Goal: Communication & Community: Answer question/provide support

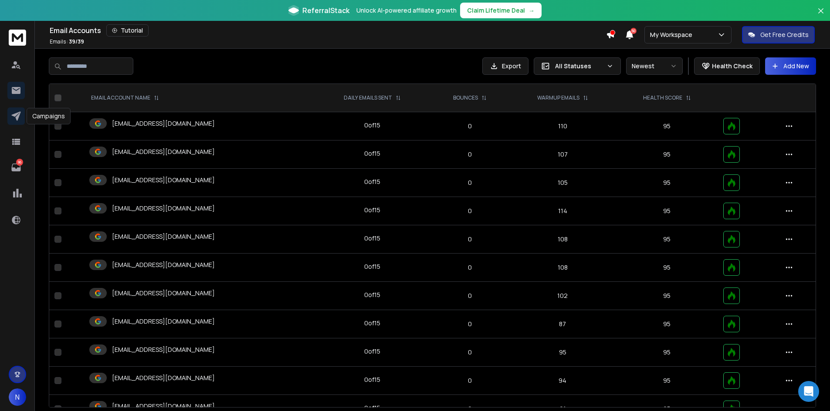
click at [22, 119] on link at bounding box center [15, 116] width 17 height 17
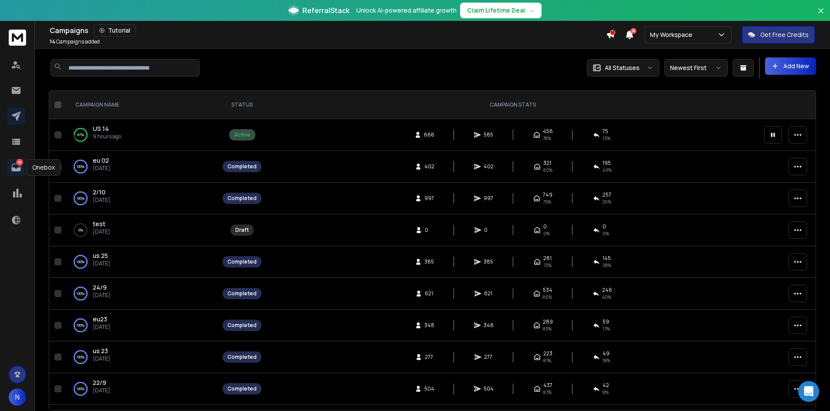
click at [14, 166] on icon at bounding box center [16, 167] width 10 height 10
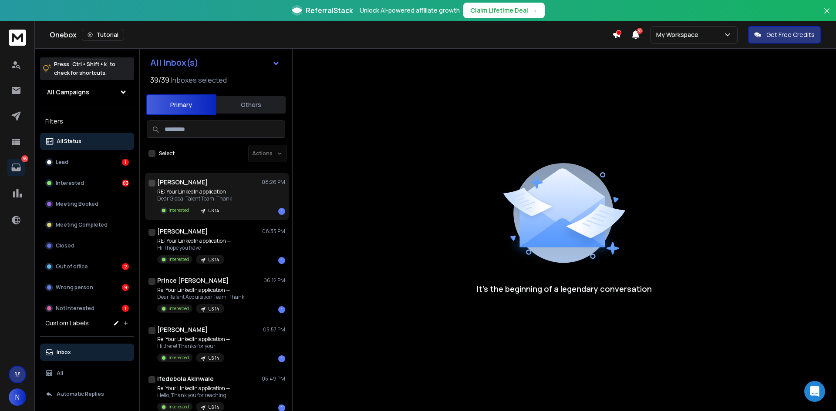
click at [223, 199] on p "Dear Global Talent Team, Thank" at bounding box center [194, 199] width 75 height 7
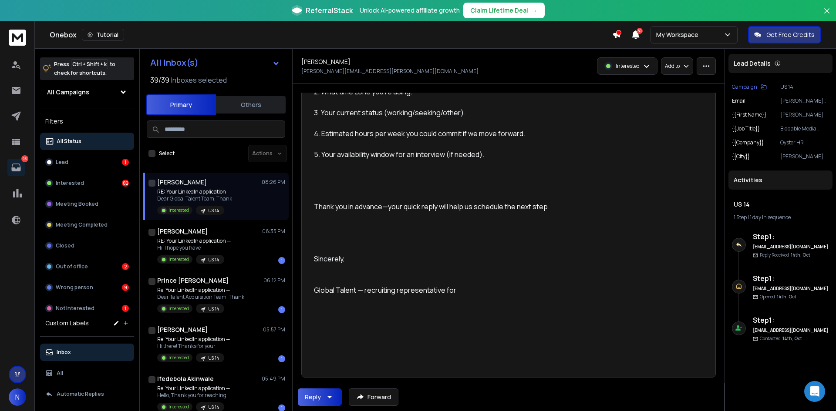
scroll to position [1238, 0]
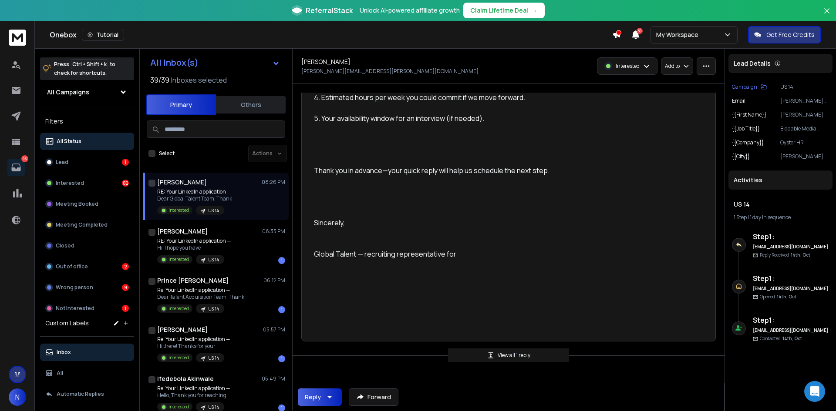
click at [480, 355] on div "View all 1 reply" at bounding box center [508, 356] width 121 height 14
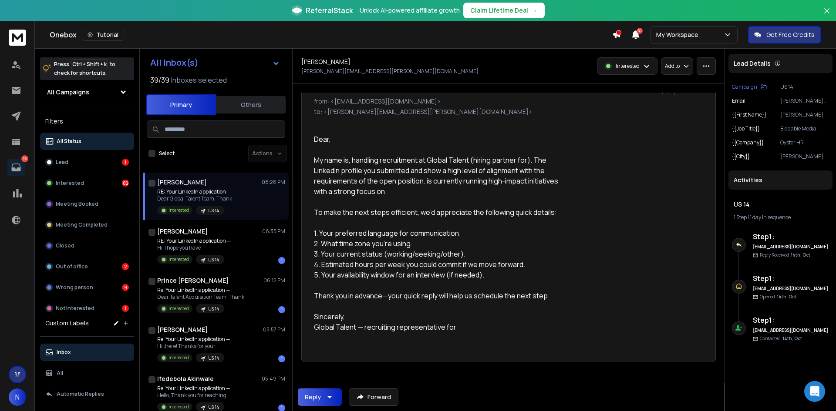
scroll to position [1548, 0]
click at [649, 398] on div "Reply Forward" at bounding box center [509, 397] width 432 height 28
click at [815, 230] on div "US 14 1 Step | 1 day in sequence Step 1 : [EMAIL_ADDRESS][DOMAIN_NAME] Reply Re…" at bounding box center [780, 302] width 104 height 224
click at [316, 398] on div "Reply" at bounding box center [313, 397] width 16 height 9
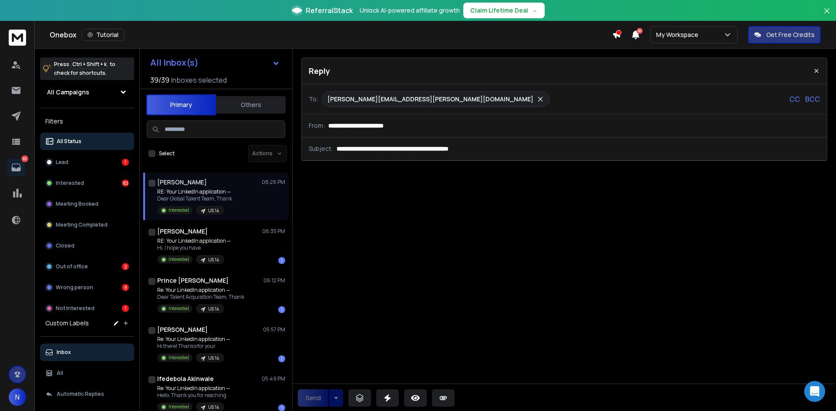
scroll to position [0, 0]
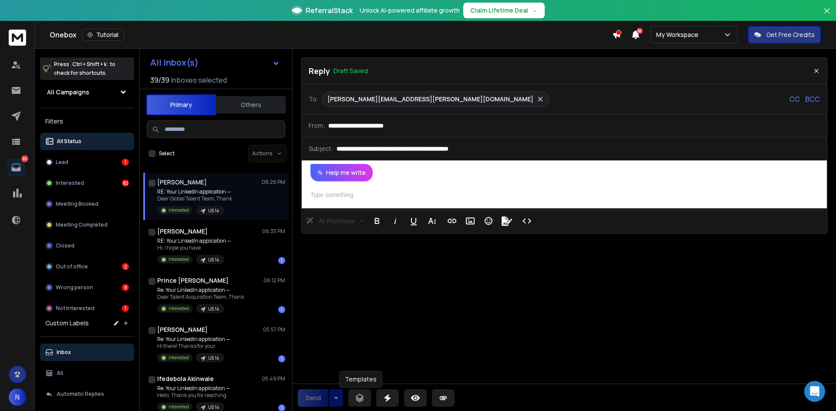
click at [358, 401] on icon at bounding box center [359, 401] width 7 height 3
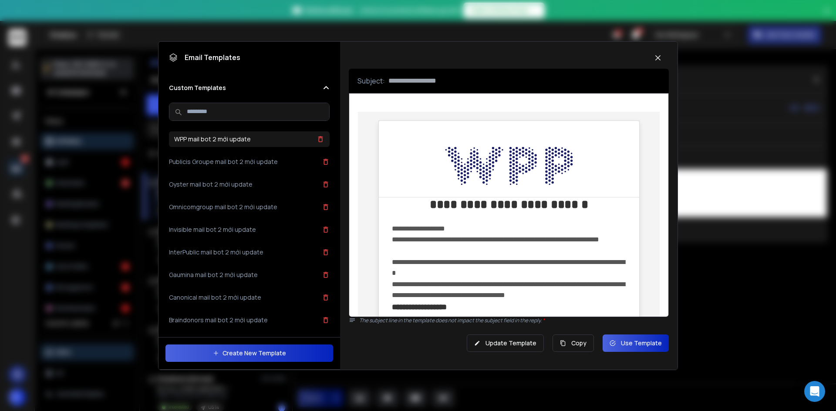
click at [221, 183] on h3 "Oyster mail bot 2 mới update" at bounding box center [211, 184] width 84 height 9
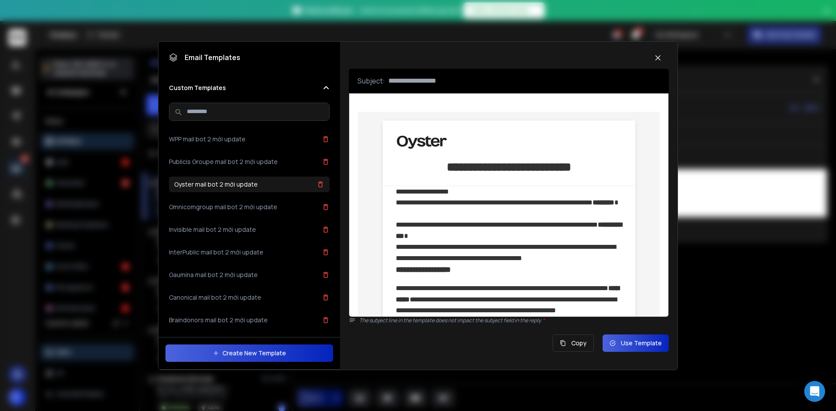
click at [624, 339] on button "Use Template" at bounding box center [636, 343] width 66 height 17
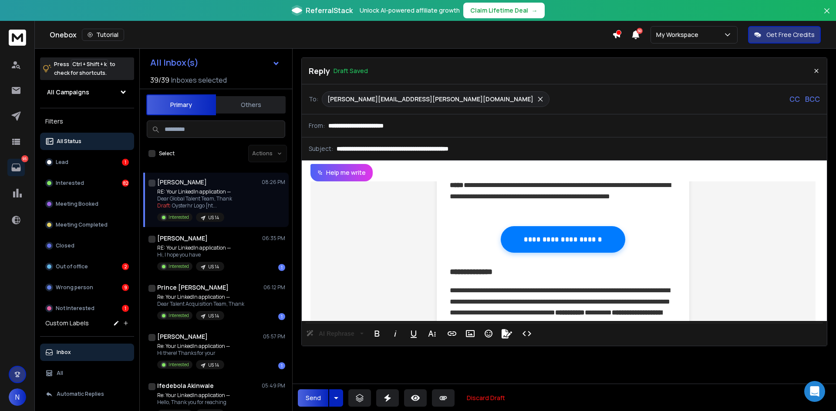
scroll to position [218, 0]
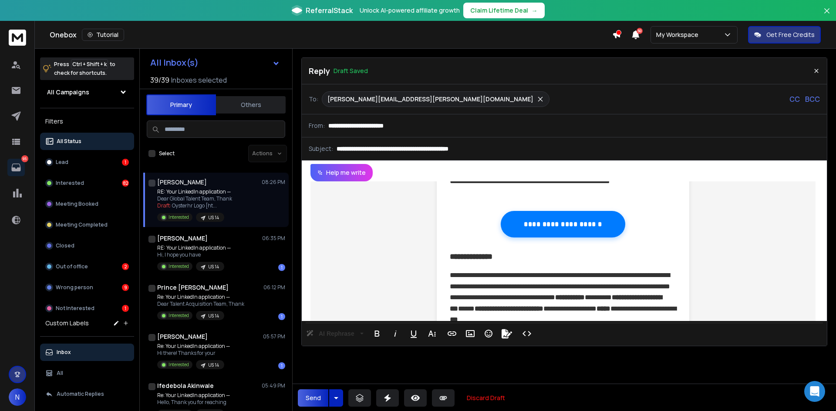
click at [554, 225] on link "**********" at bounding box center [563, 224] width 125 height 27
click at [568, 257] on icon "button" at bounding box center [569, 255] width 10 height 10
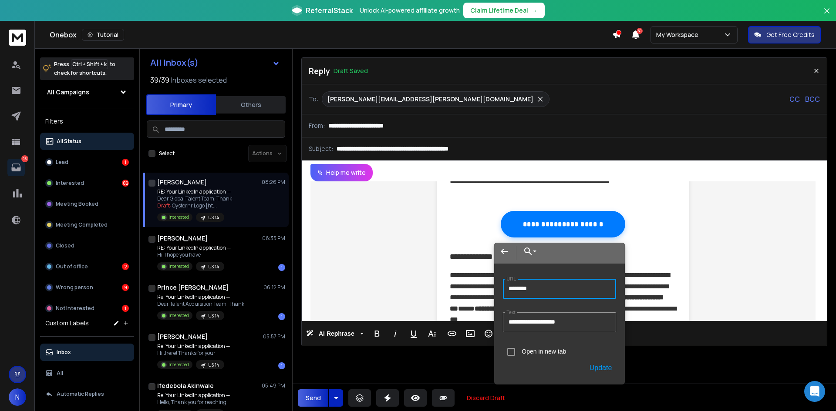
click at [544, 288] on input "********" at bounding box center [559, 289] width 113 height 20
paste input "**********"
type input "**********"
click at [602, 361] on button "Update" at bounding box center [600, 369] width 31 height 16
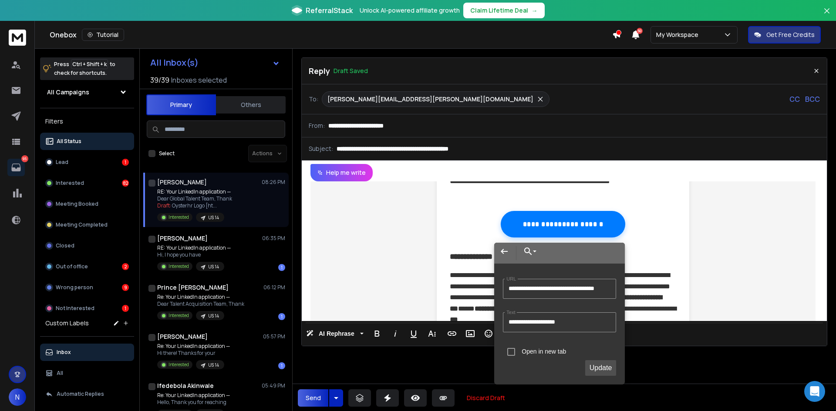
scroll to position [0, 0]
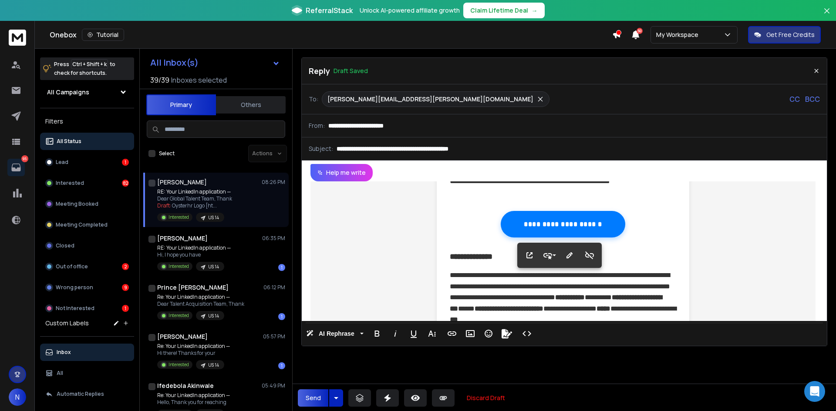
click at [640, 227] on td "**********" at bounding box center [563, 224] width 226 height 27
click at [313, 400] on button "Send" at bounding box center [313, 398] width 30 height 17
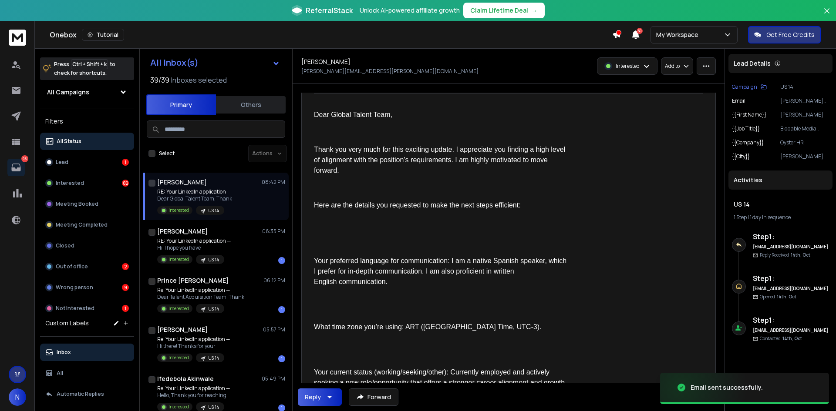
scroll to position [174, 0]
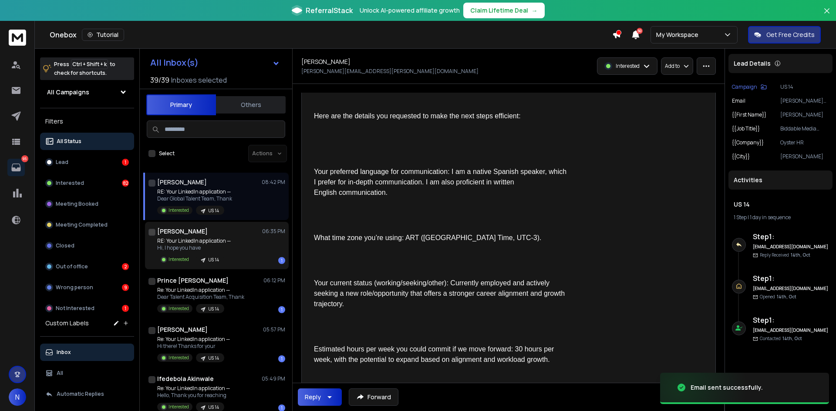
click at [236, 241] on div "RE: Your LinkedIn application — Hi, I hope you have Interested US 14 1" at bounding box center [221, 251] width 128 height 27
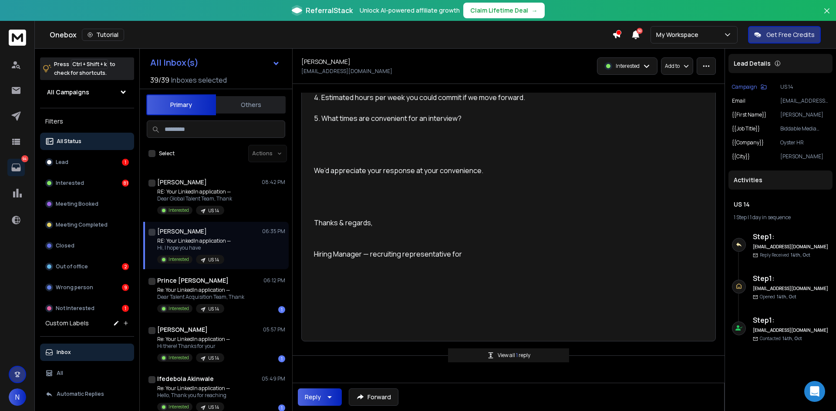
scroll to position [858, 0]
click at [504, 351] on div "View all 1 reply" at bounding box center [508, 356] width 121 height 14
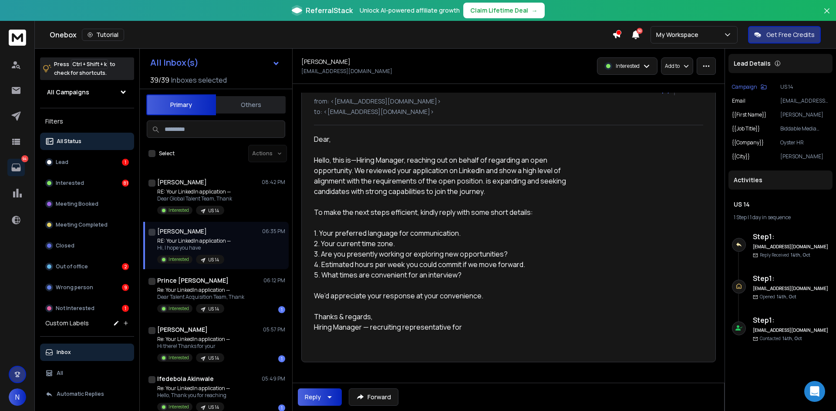
scroll to position [1168, 0]
click at [320, 395] on div "Reply" at bounding box center [313, 397] width 16 height 9
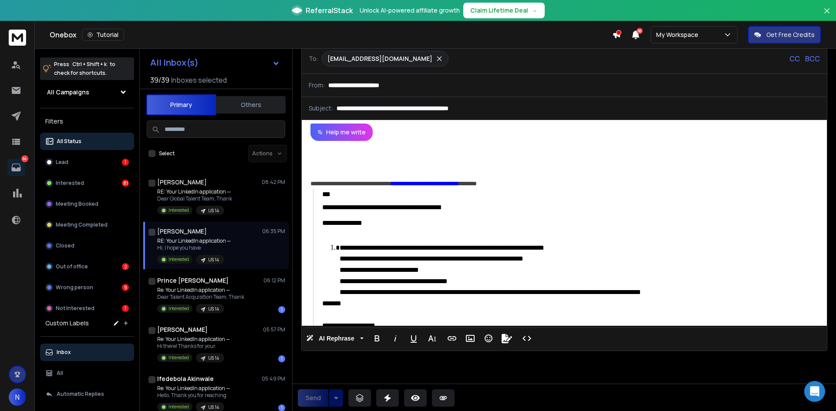
scroll to position [0, 0]
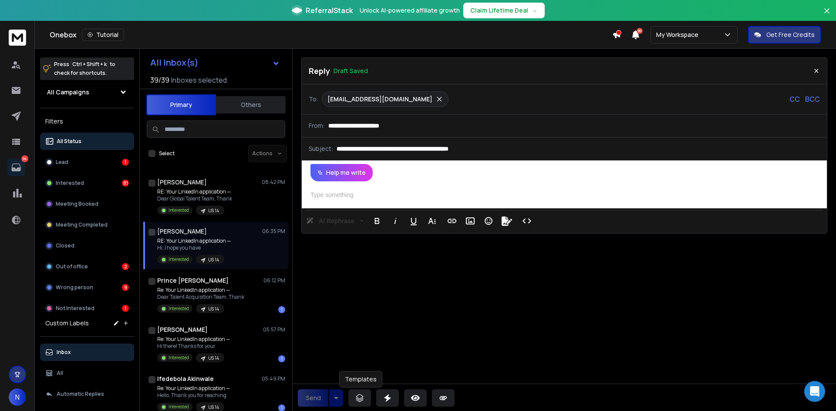
click at [361, 397] on icon at bounding box center [359, 398] width 9 height 9
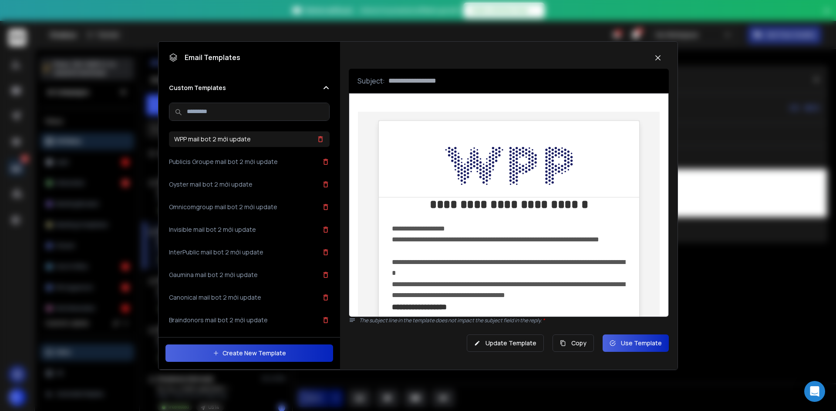
click at [207, 185] on h3 "Oyster mail bot 2 mới update" at bounding box center [211, 184] width 84 height 9
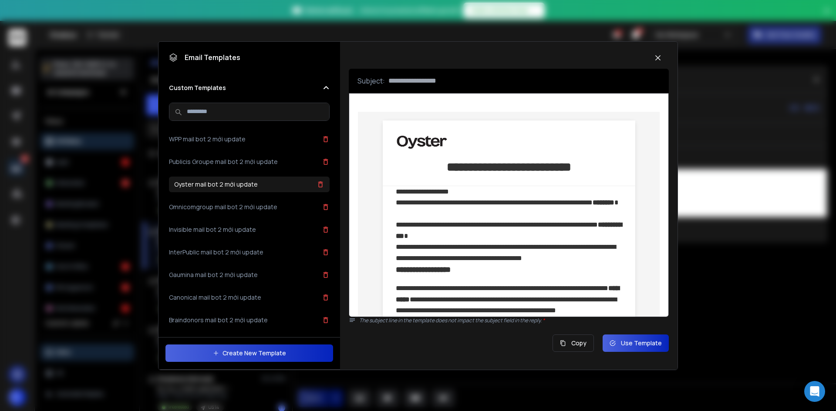
click at [634, 345] on button "Use Template" at bounding box center [636, 343] width 66 height 17
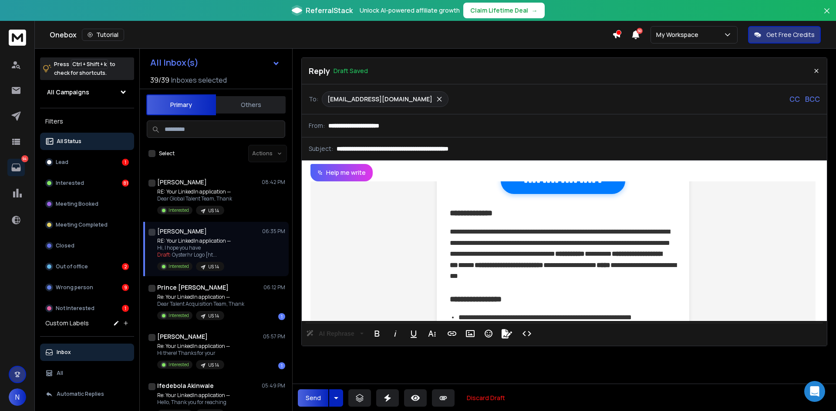
scroll to position [174, 0]
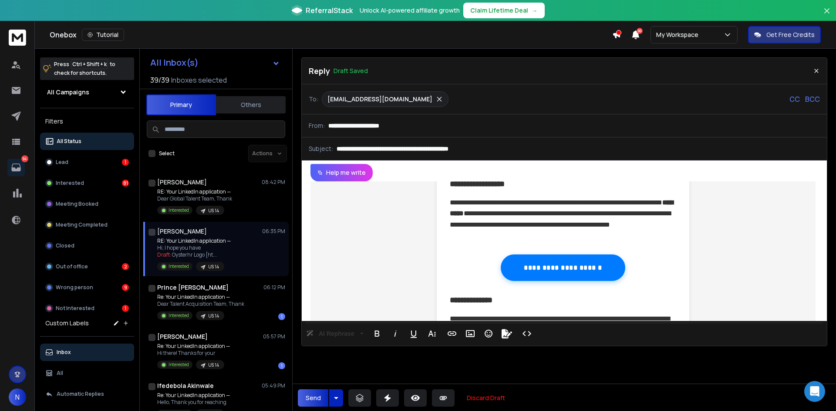
click at [558, 265] on link "**********" at bounding box center [563, 268] width 125 height 27
click at [567, 303] on icon "button" at bounding box center [569, 299] width 10 height 10
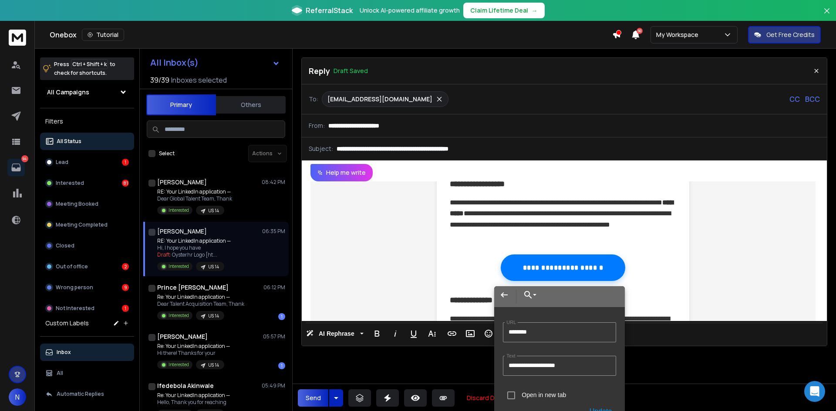
type input "**********"
click at [598, 410] on button "Update" at bounding box center [600, 412] width 31 height 16
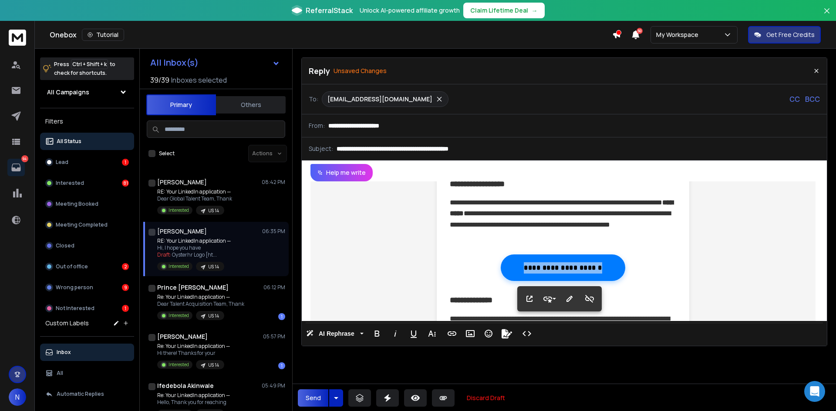
scroll to position [0, 0]
click at [663, 271] on td "**********" at bounding box center [563, 268] width 226 height 27
click at [310, 399] on button "Send" at bounding box center [313, 398] width 30 height 17
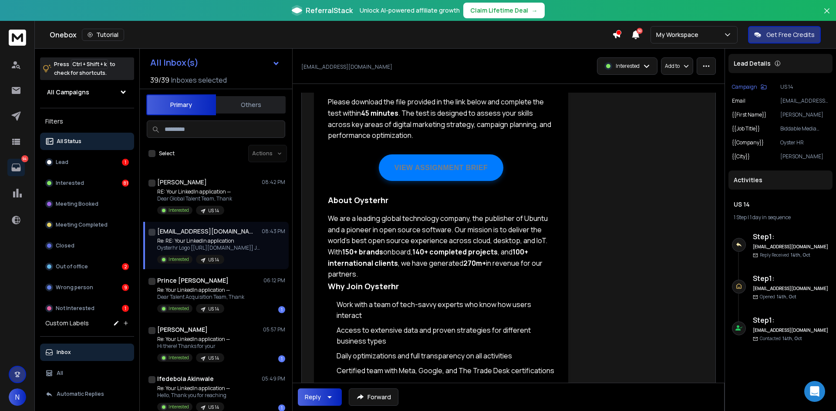
scroll to position [305, 0]
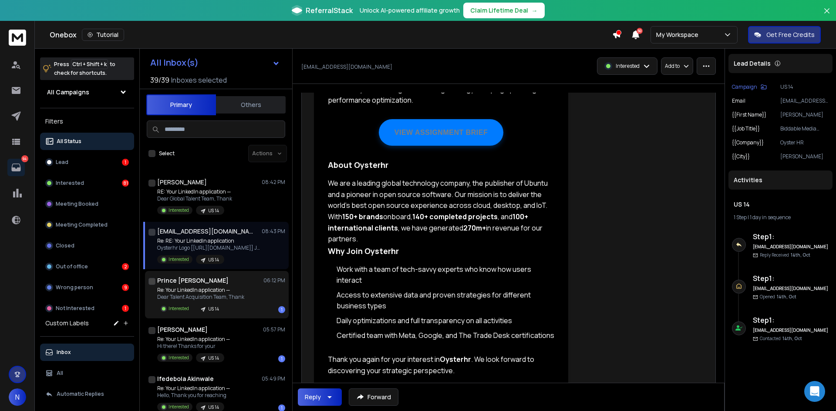
click at [239, 295] on p "Dear Talent Acquisition Team, Thank" at bounding box center [200, 297] width 87 height 7
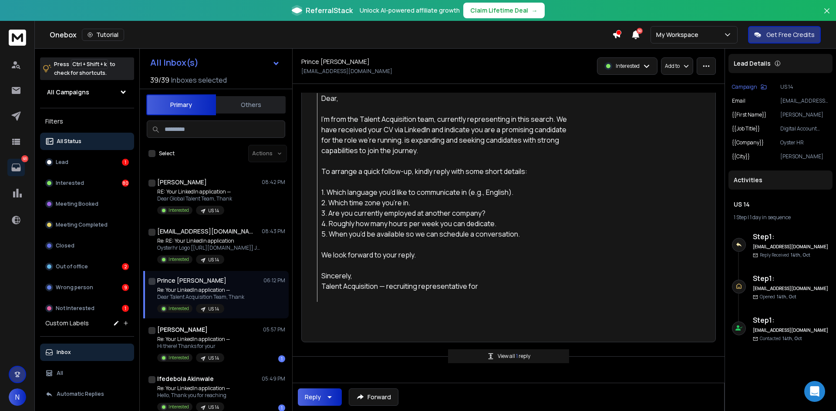
scroll to position [357, 0]
drag, startPoint x: 489, startPoint y: 353, endPoint x: 485, endPoint y: 341, distance: 13.1
click at [489, 353] on icon at bounding box center [490, 356] width 5 height 6
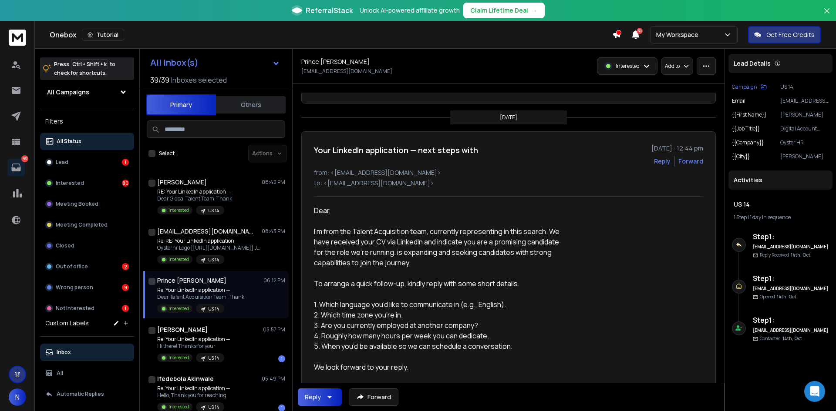
scroll to position [666, 0]
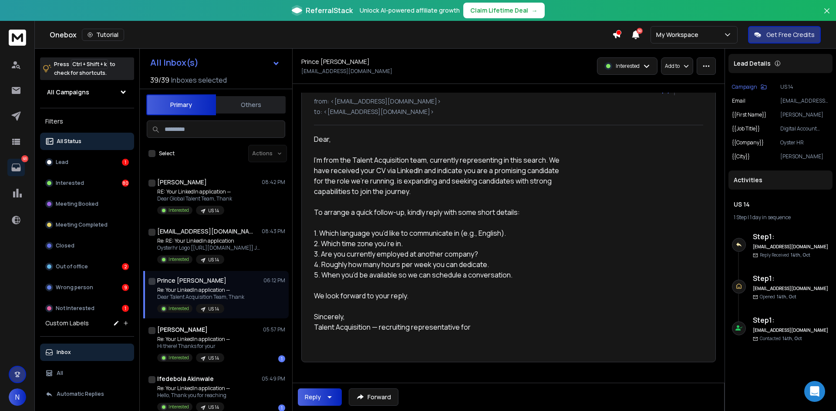
click at [305, 398] on div "Reply" at bounding box center [313, 397] width 16 height 9
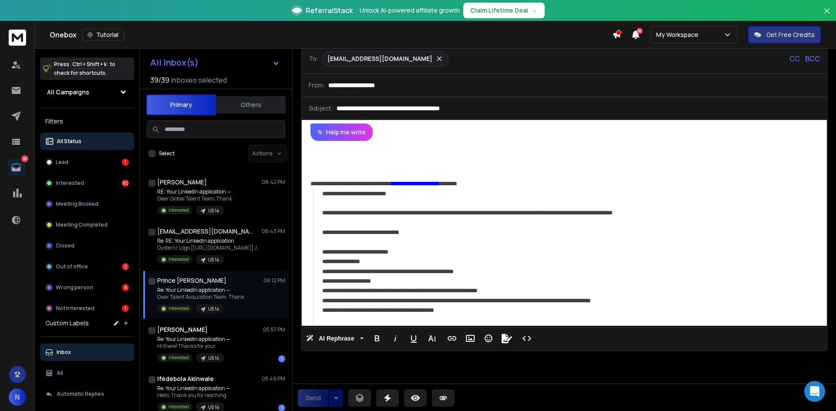
scroll to position [0, 0]
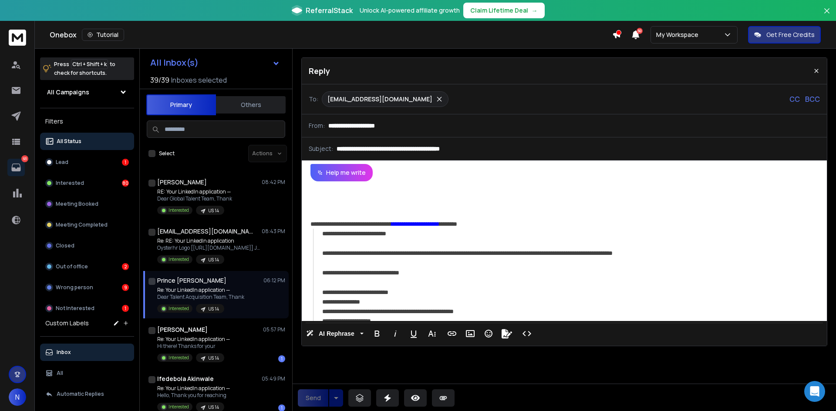
click at [458, 270] on div "**********" at bounding box center [566, 273] width 488 height 10
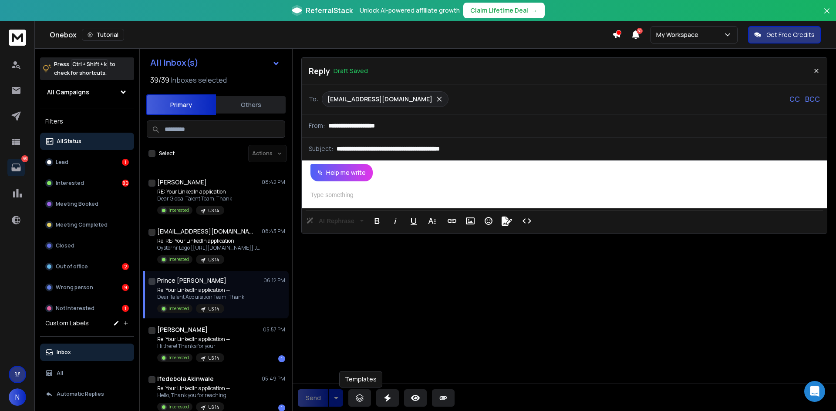
click at [357, 399] on icon at bounding box center [359, 398] width 9 height 9
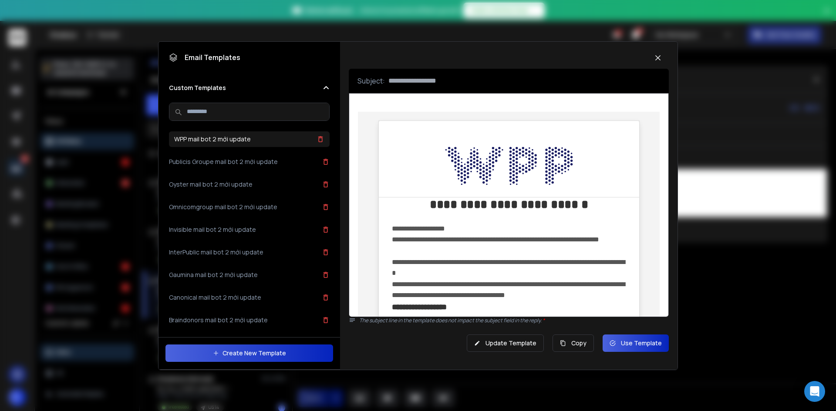
click at [215, 185] on h3 "Oyster mail bot 2 mới update" at bounding box center [211, 184] width 84 height 9
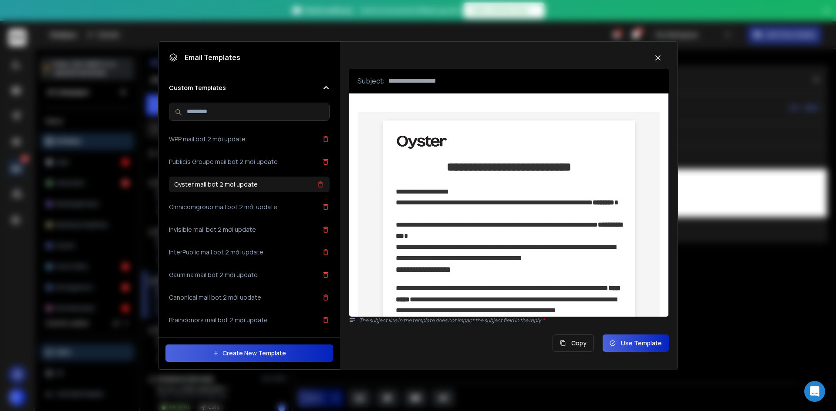
click at [629, 340] on button "Use Template" at bounding box center [636, 343] width 66 height 17
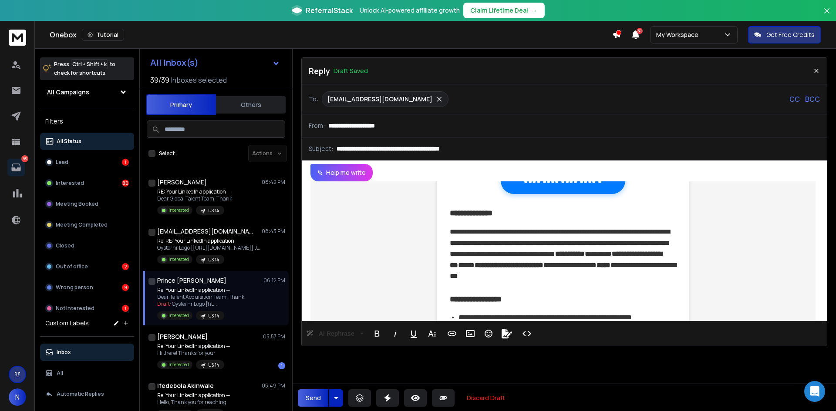
scroll to position [218, 0]
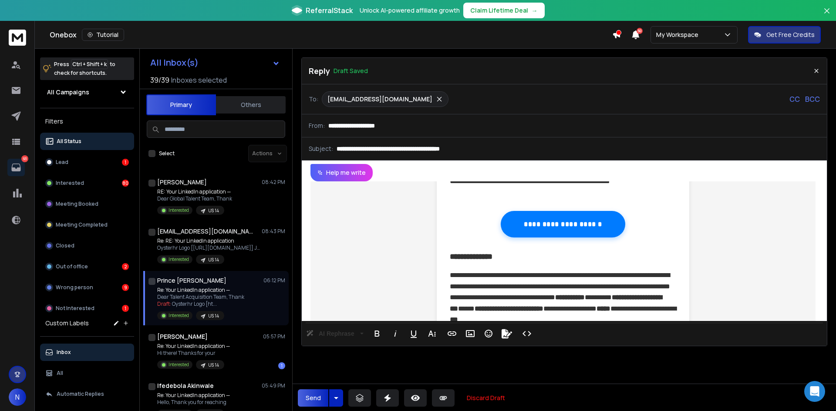
click at [565, 225] on link "**********" at bounding box center [563, 224] width 125 height 27
click at [571, 253] on icon "button" at bounding box center [570, 256] width 6 height 6
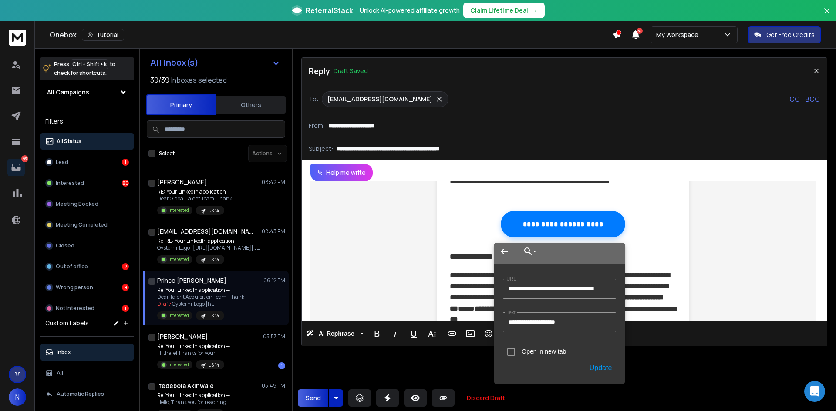
scroll to position [0, 14]
type input "**********"
click at [593, 357] on div "Open in new tab" at bounding box center [559, 352] width 113 height 17
click at [595, 367] on button "Update" at bounding box center [600, 369] width 31 height 16
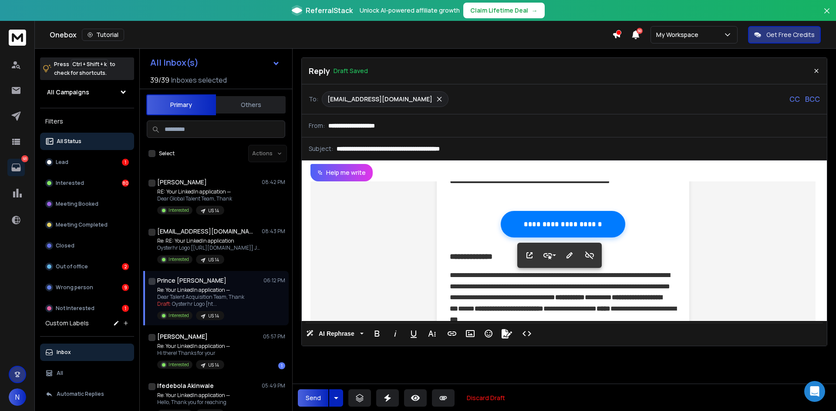
click at [642, 221] on td "**********" at bounding box center [563, 224] width 226 height 27
click at [315, 400] on button "Send" at bounding box center [313, 398] width 30 height 17
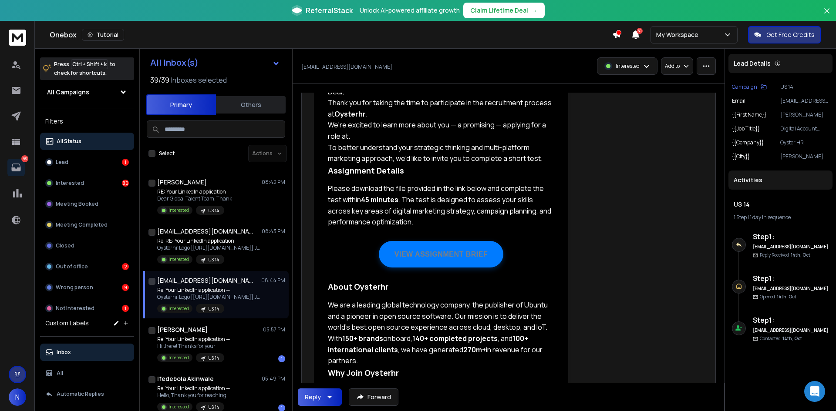
scroll to position [218, 0]
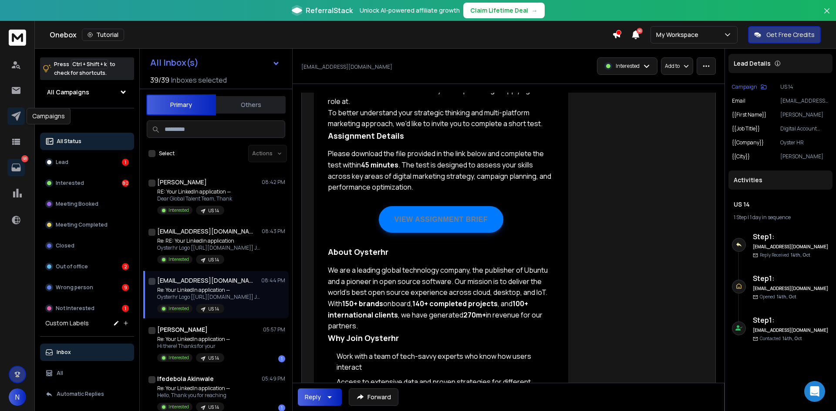
click at [16, 116] on icon at bounding box center [16, 116] width 10 height 10
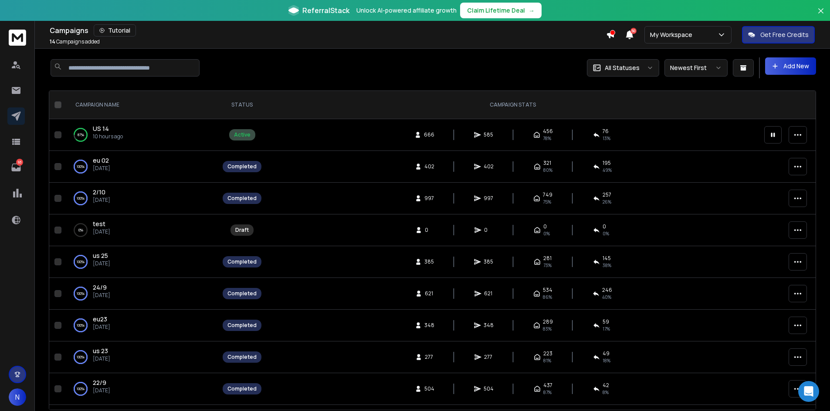
click at [299, 141] on div "666 585 456 78 % 76 13 %" at bounding box center [513, 135] width 482 height 14
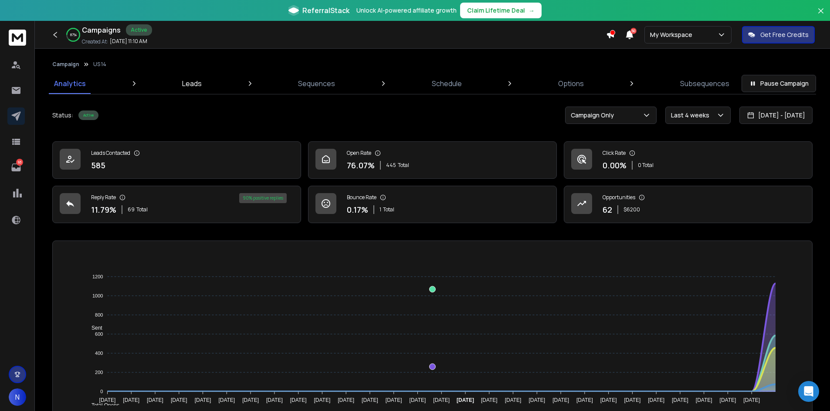
click at [197, 78] on link "Leads" at bounding box center [192, 83] width 30 height 21
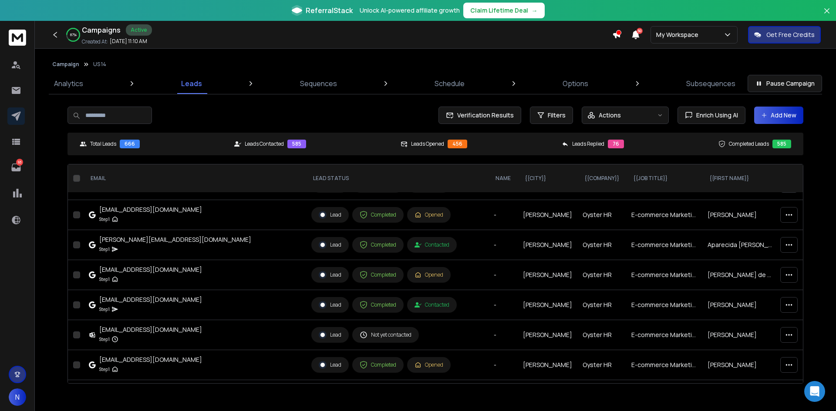
scroll to position [5825, 0]
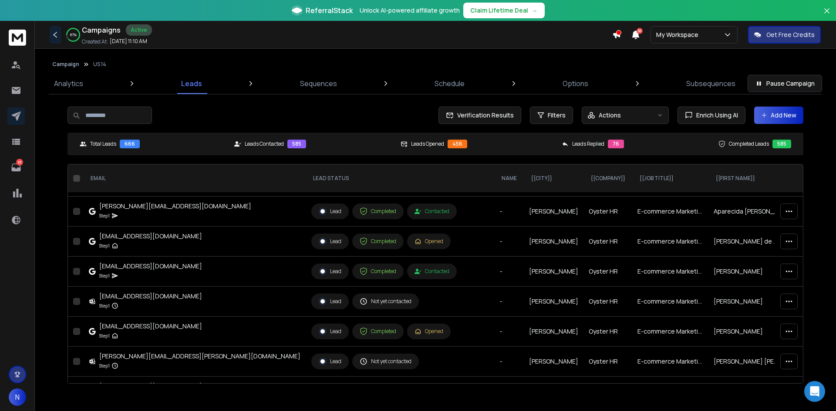
click at [53, 30] on button at bounding box center [55, 34] width 11 height 17
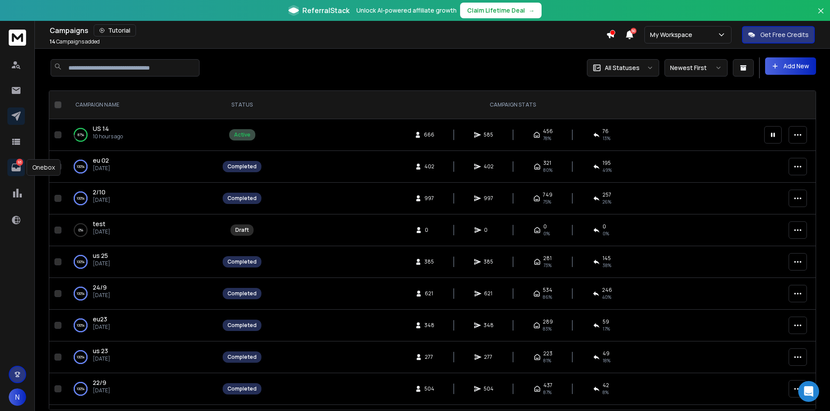
click at [16, 172] on icon at bounding box center [16, 167] width 10 height 10
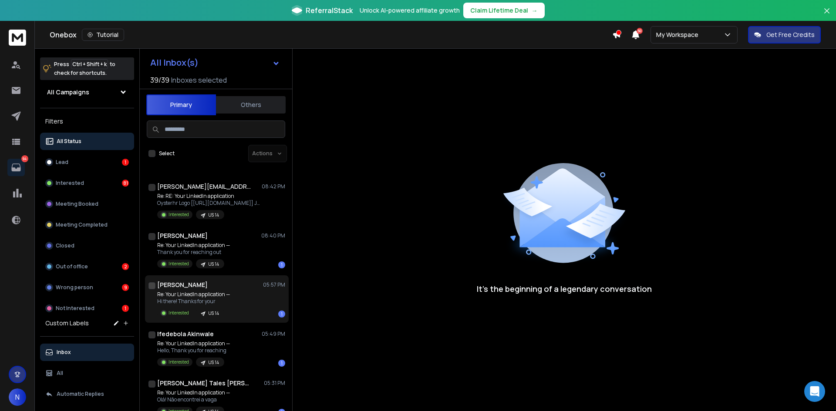
scroll to position [131, 0]
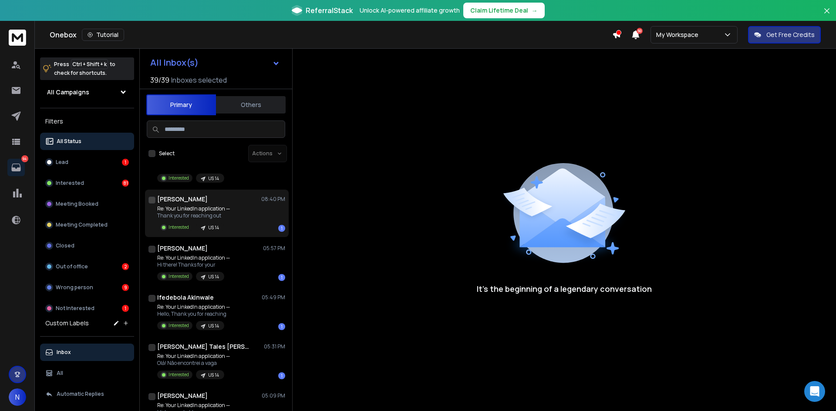
click at [230, 235] on div "[PERSON_NAME] 08:40 PM Re: Your LinkedIn application — Thank you for reaching o…" at bounding box center [217, 213] width 144 height 47
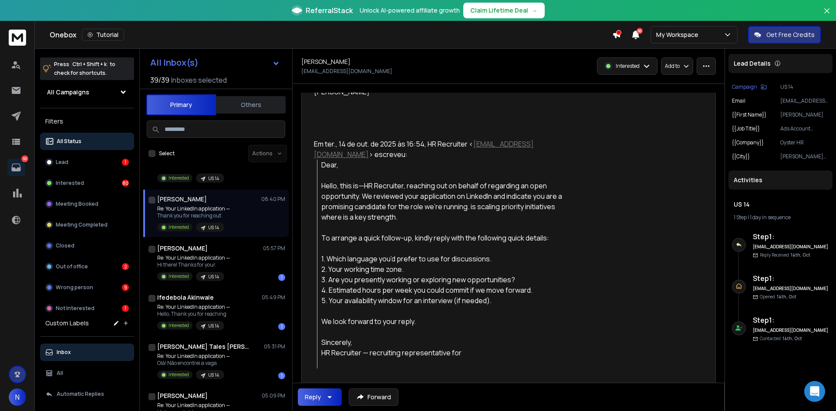
scroll to position [513, 0]
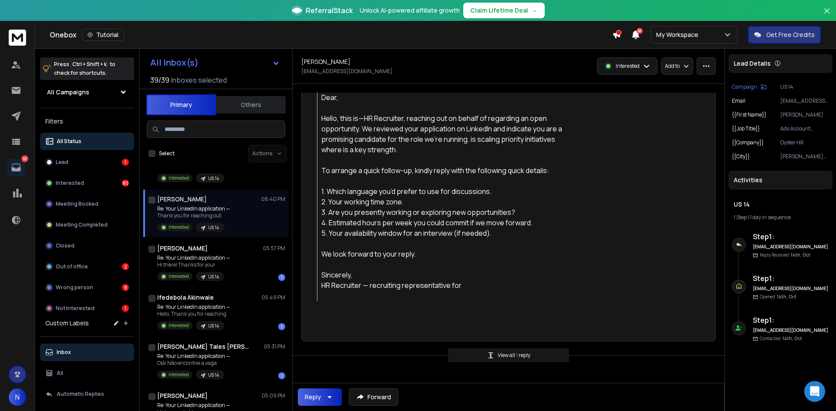
click at [499, 360] on div "View all 1 reply" at bounding box center [508, 356] width 121 height 14
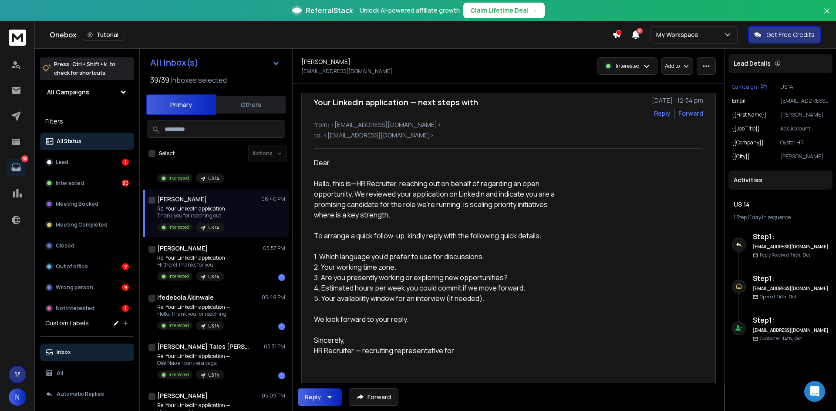
scroll to position [823, 0]
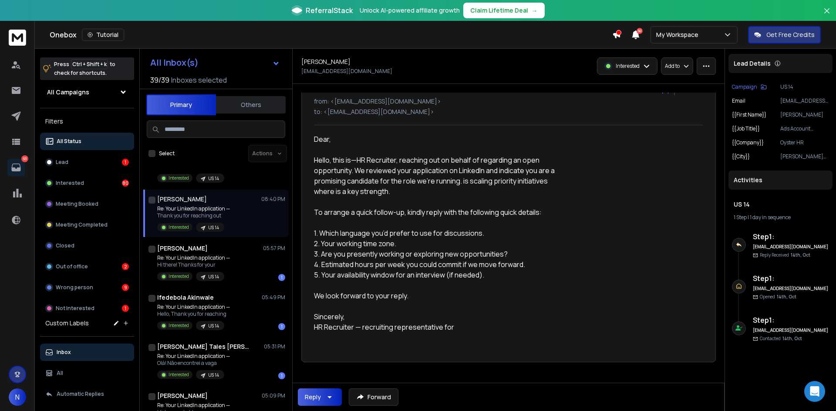
click at [319, 394] on div "Reply" at bounding box center [313, 397] width 16 height 9
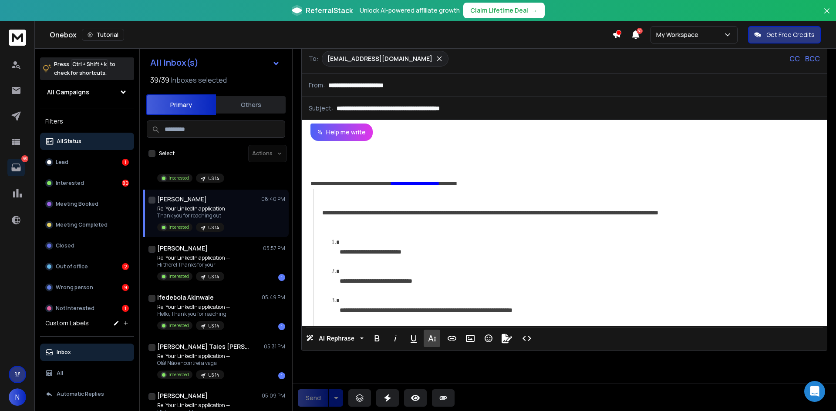
scroll to position [0, 0]
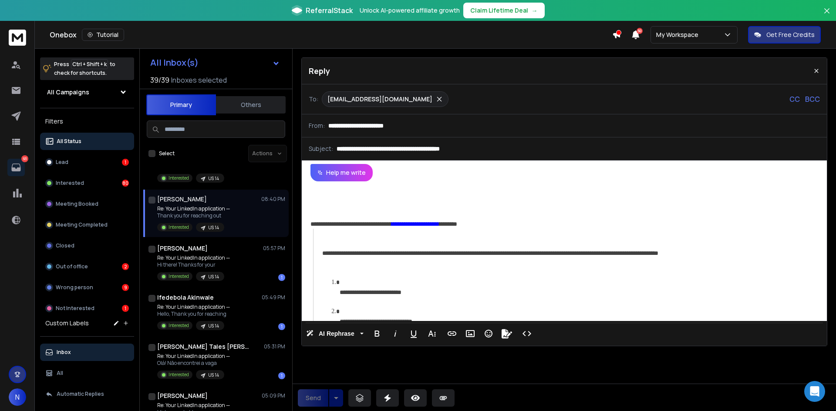
click at [451, 297] on p "**********" at bounding box center [575, 293] width 470 height 10
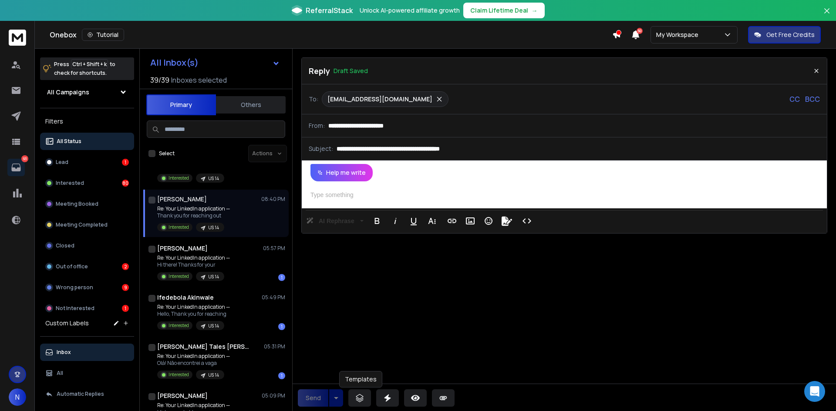
click at [356, 394] on icon at bounding box center [359, 398] width 9 height 9
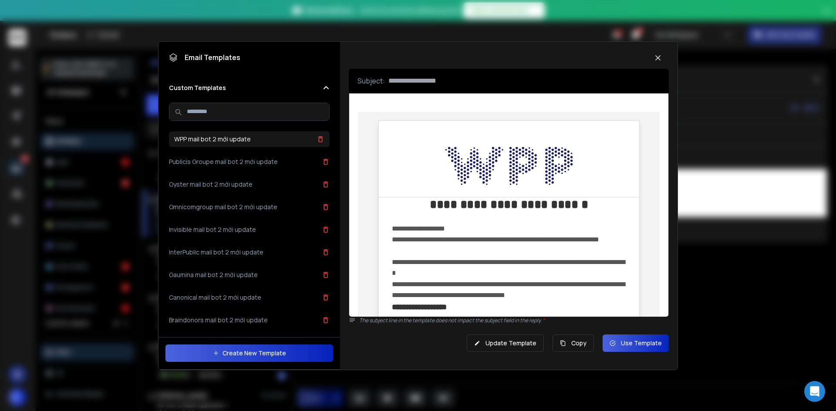
click at [194, 186] on h3 "Oyster mail bot 2 mới update" at bounding box center [211, 184] width 84 height 9
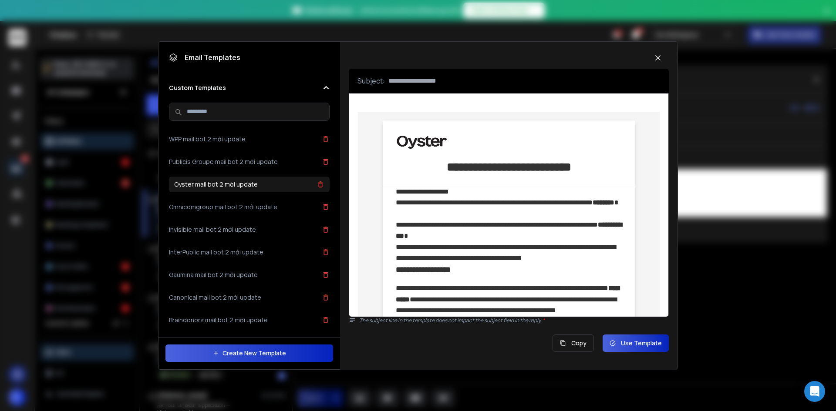
click at [631, 344] on button "Use Template" at bounding box center [636, 343] width 66 height 17
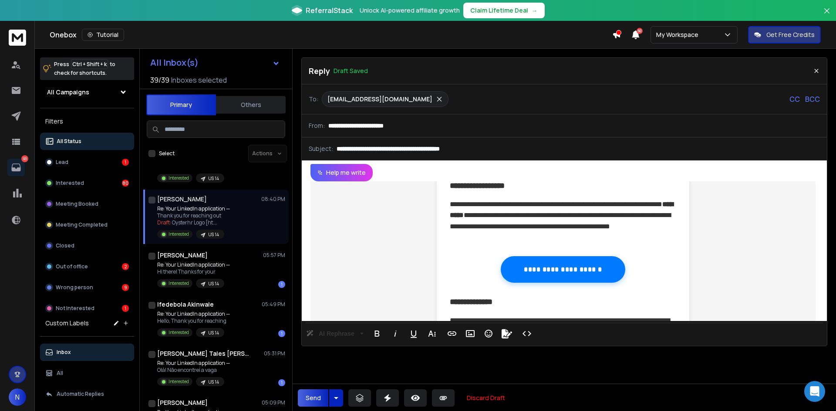
scroll to position [218, 0]
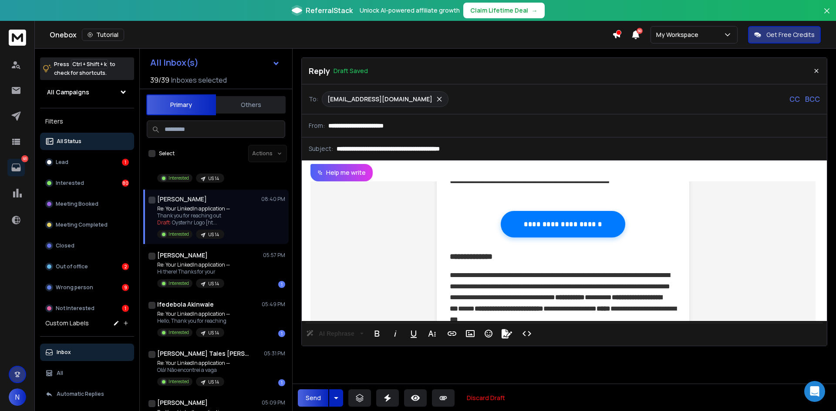
click at [556, 223] on link "**********" at bounding box center [563, 224] width 125 height 27
click at [570, 257] on icon "button" at bounding box center [570, 256] width 6 height 6
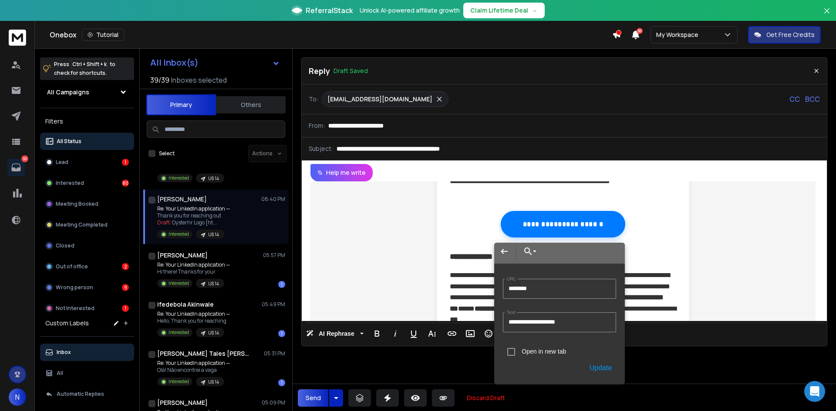
type input "**********"
click at [599, 364] on button "Update" at bounding box center [600, 369] width 31 height 16
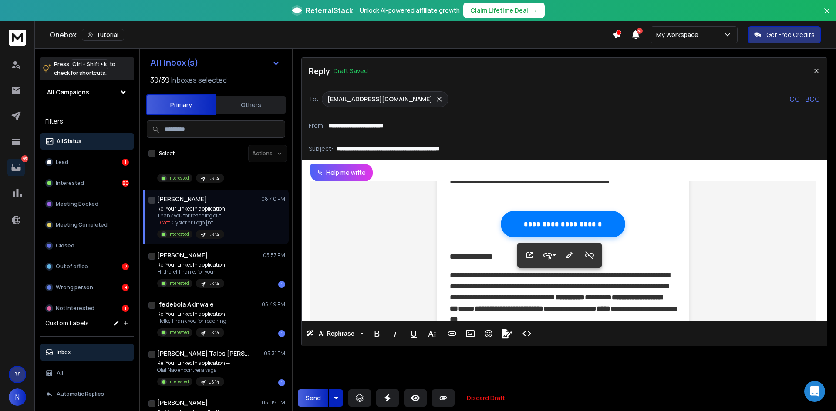
click at [641, 227] on td "**********" at bounding box center [563, 224] width 226 height 27
click at [312, 394] on button "Send" at bounding box center [313, 398] width 30 height 17
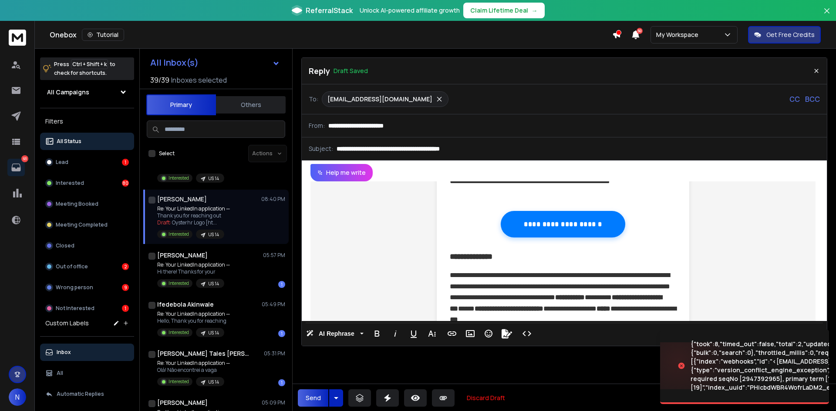
click at [550, 223] on link "**********" at bounding box center [563, 224] width 125 height 27
click at [564, 253] on button "Edit Link" at bounding box center [569, 255] width 17 height 17
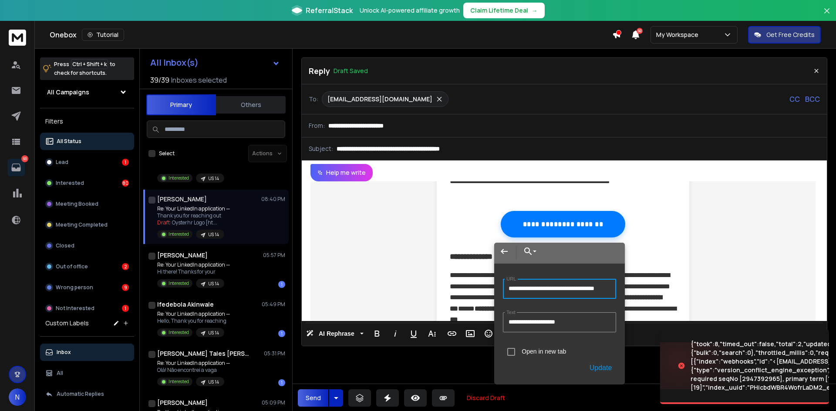
scroll to position [0, 13]
click at [592, 362] on button "Update" at bounding box center [600, 369] width 31 height 16
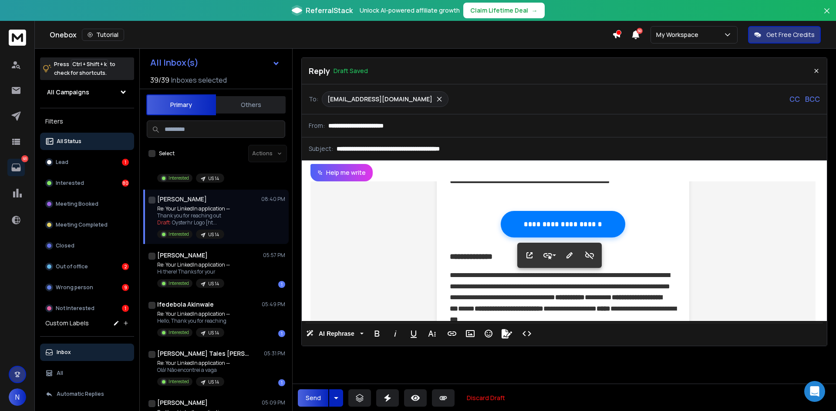
click at [645, 228] on td "**********" at bounding box center [563, 224] width 226 height 27
click at [312, 390] on button "Send" at bounding box center [313, 398] width 30 height 17
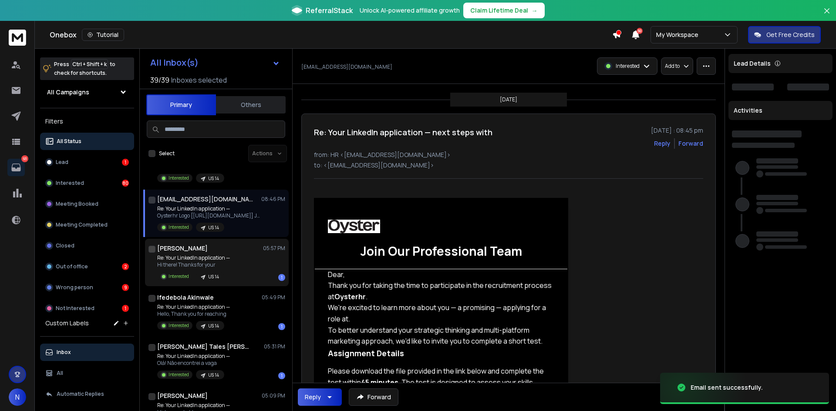
click at [243, 265] on div "Re: Your LinkedIn application — Hi there! Thanks for your Interested US 14 1" at bounding box center [221, 268] width 128 height 27
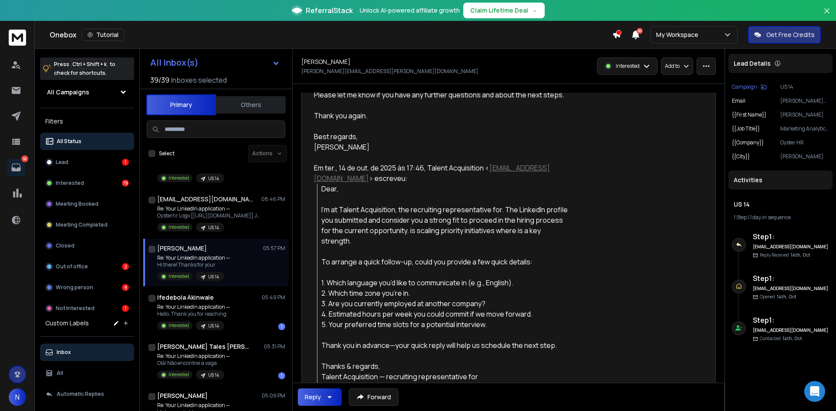
scroll to position [336, 0]
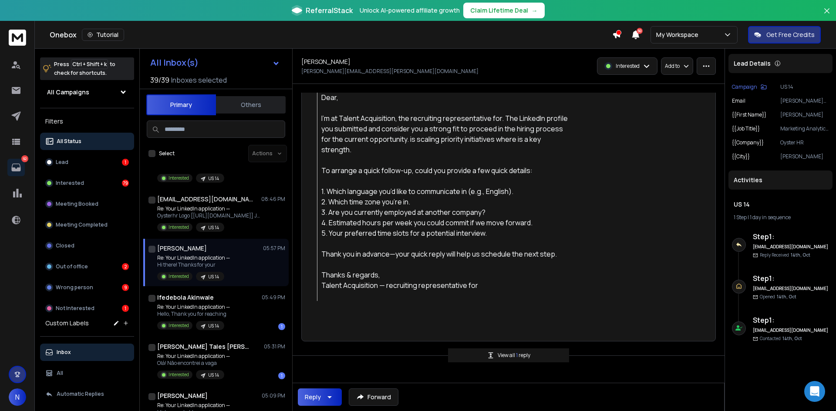
click at [313, 398] on div "Reply" at bounding box center [313, 397] width 16 height 9
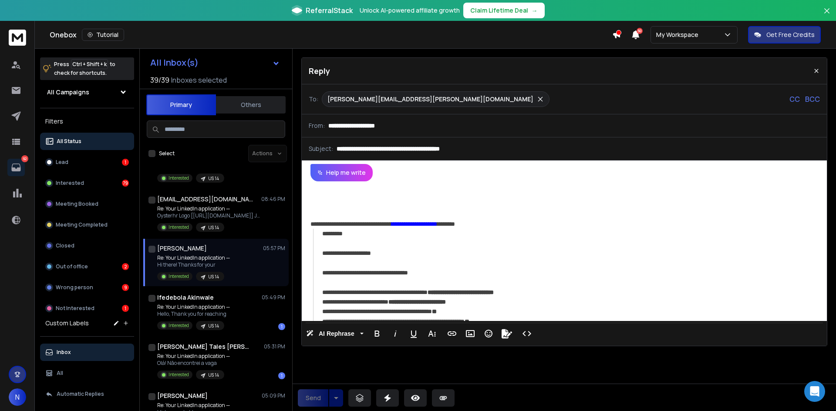
click at [439, 272] on div "**********" at bounding box center [566, 273] width 488 height 10
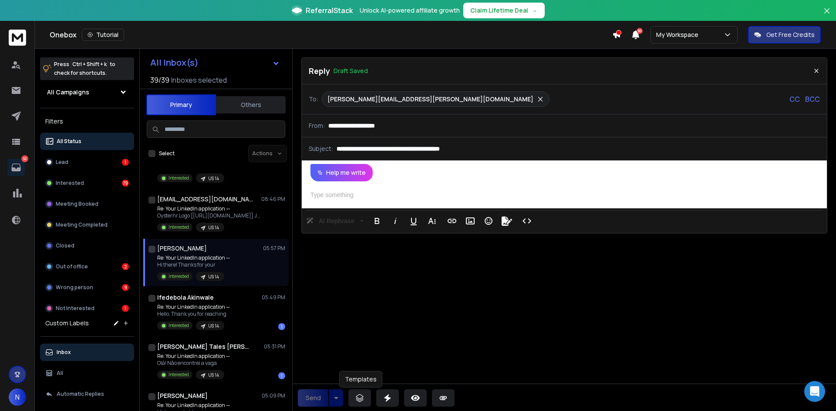
click at [355, 394] on button at bounding box center [359, 398] width 23 height 17
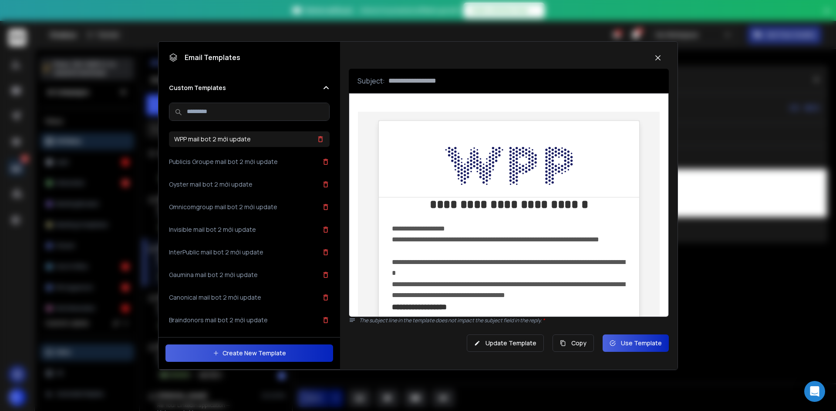
click at [197, 181] on h3 "Oyster mail bot 2 mới update" at bounding box center [211, 184] width 84 height 9
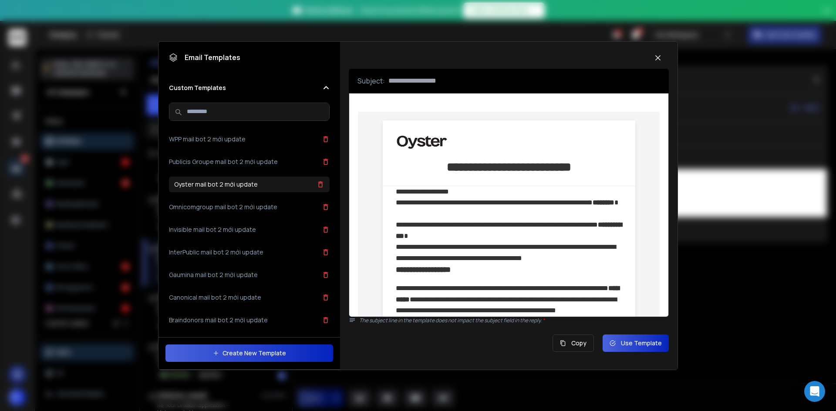
click at [620, 340] on button "Use Template" at bounding box center [636, 343] width 66 height 17
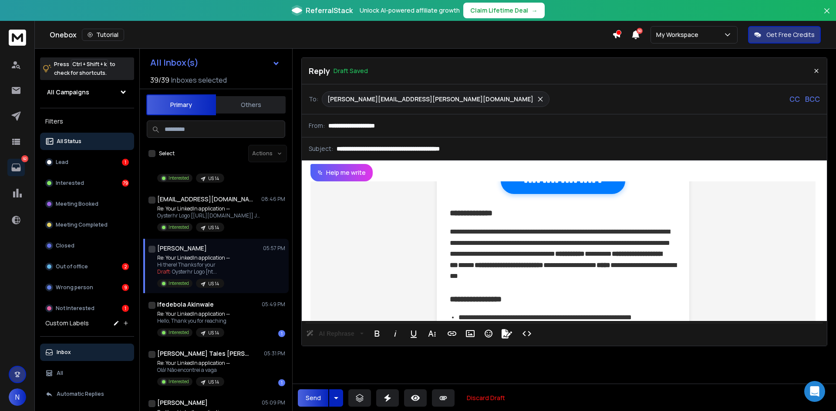
scroll to position [218, 0]
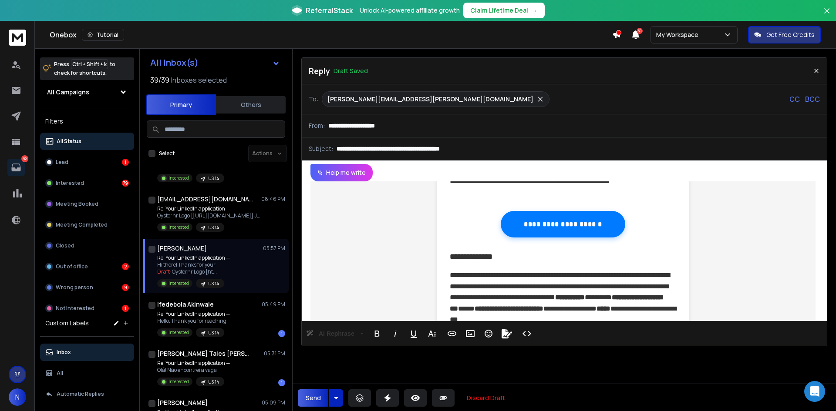
click at [558, 221] on link "**********" at bounding box center [563, 224] width 125 height 27
click at [575, 255] on button "Edit Link" at bounding box center [569, 255] width 17 height 17
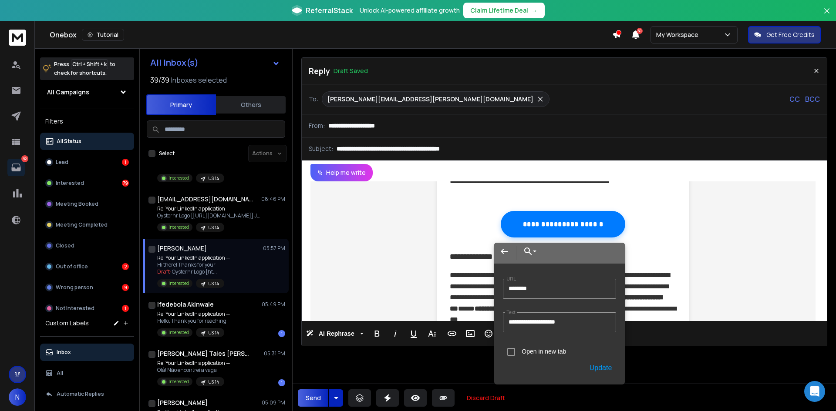
type input "**********"
click at [600, 368] on button "Update" at bounding box center [600, 369] width 31 height 16
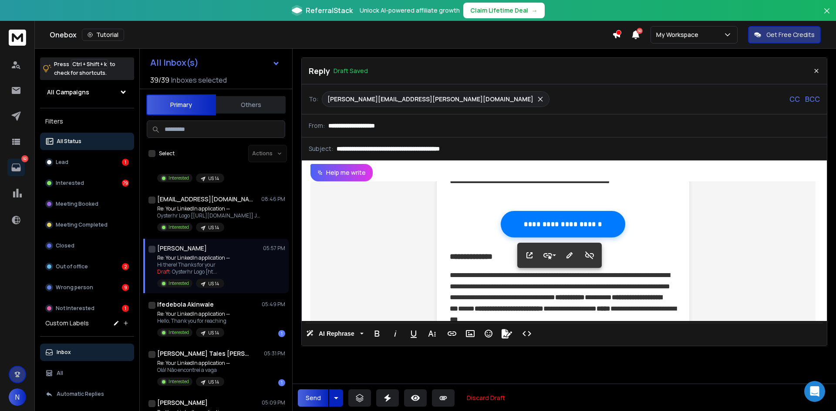
click at [644, 225] on td "**********" at bounding box center [563, 224] width 226 height 27
click at [318, 397] on button "Send" at bounding box center [313, 398] width 30 height 17
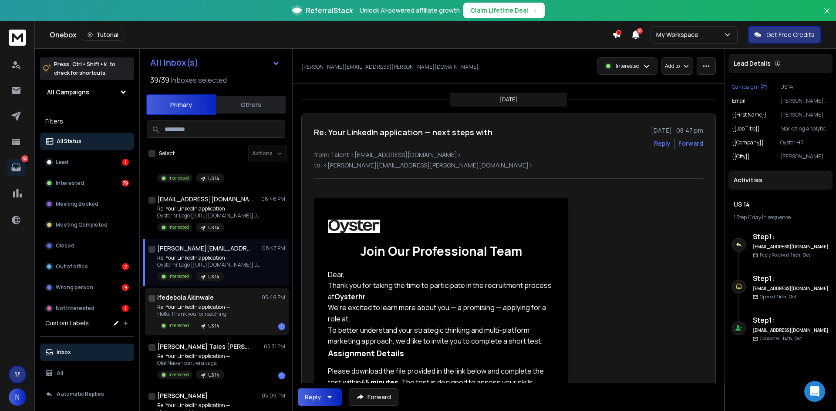
click at [242, 315] on div "Re: Your LinkedIn application — Hello, Thank you for reaching Interested US 14 1" at bounding box center [221, 317] width 128 height 27
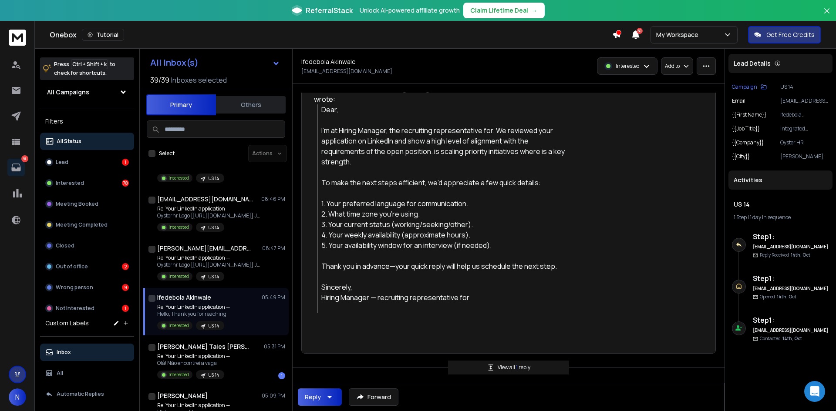
scroll to position [269, 0]
click at [310, 395] on div "Reply" at bounding box center [313, 397] width 16 height 9
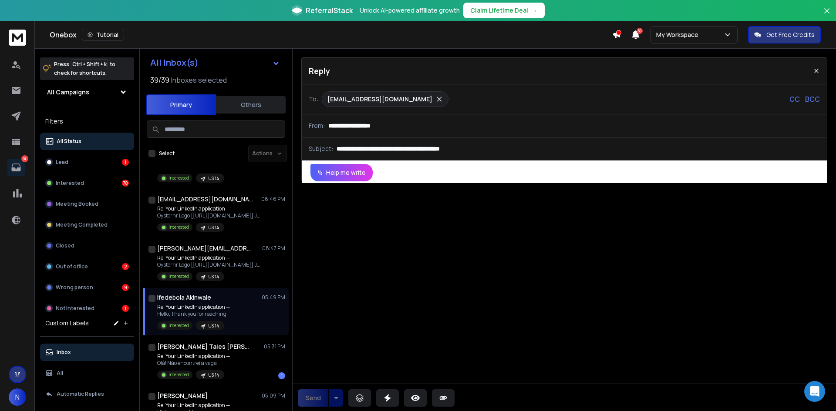
scroll to position [0, 0]
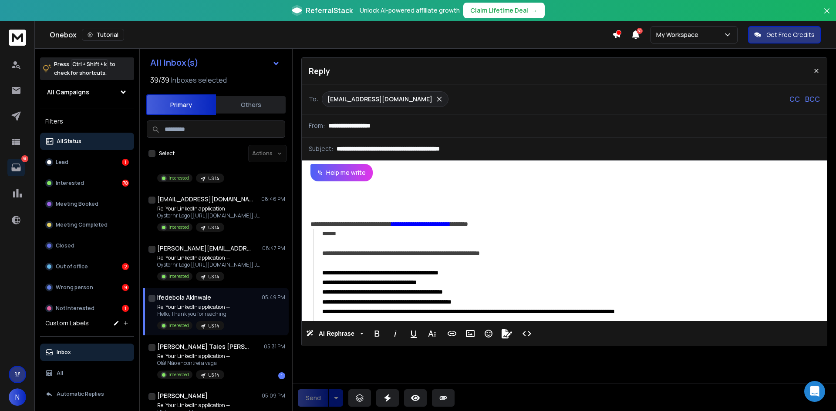
click at [435, 253] on div "**********" at bounding box center [566, 254] width 488 height 10
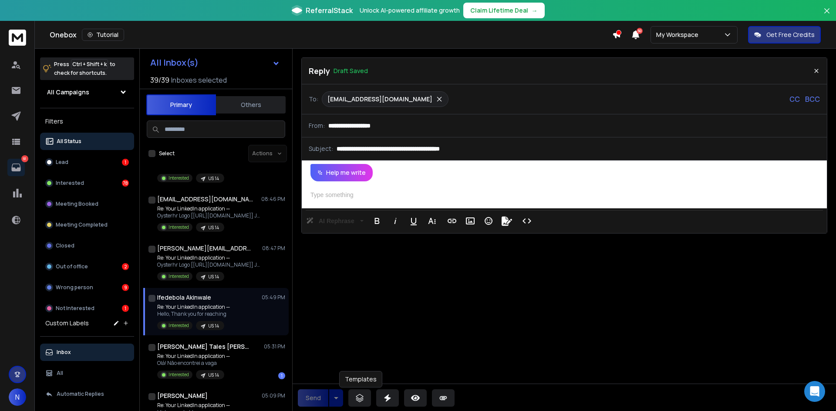
click at [354, 398] on button at bounding box center [359, 398] width 23 height 17
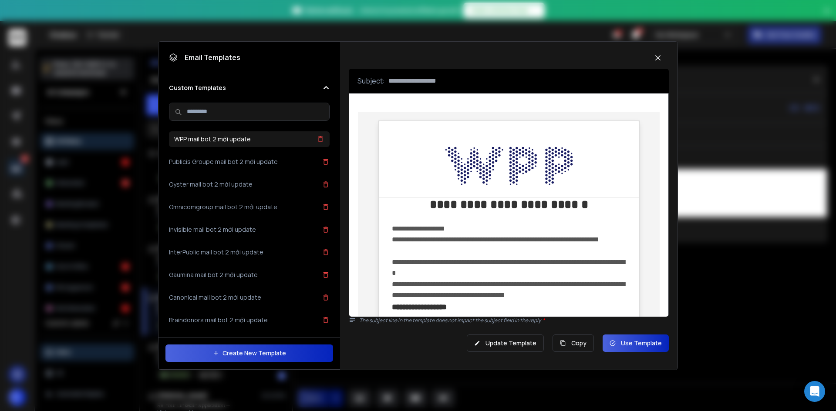
click at [184, 187] on h3 "Oyster mail bot 2 mới update" at bounding box center [211, 184] width 84 height 9
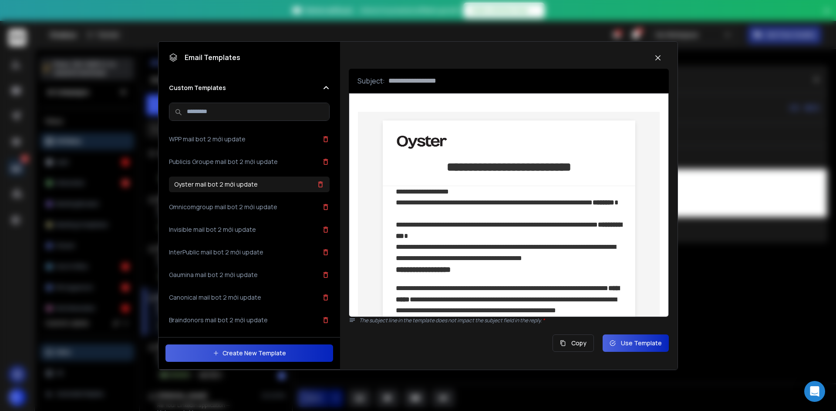
click at [632, 341] on button "Use Template" at bounding box center [636, 343] width 66 height 17
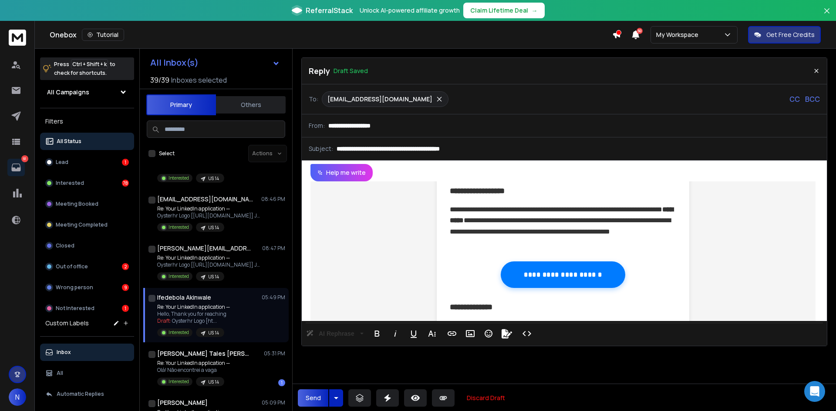
scroll to position [218, 0]
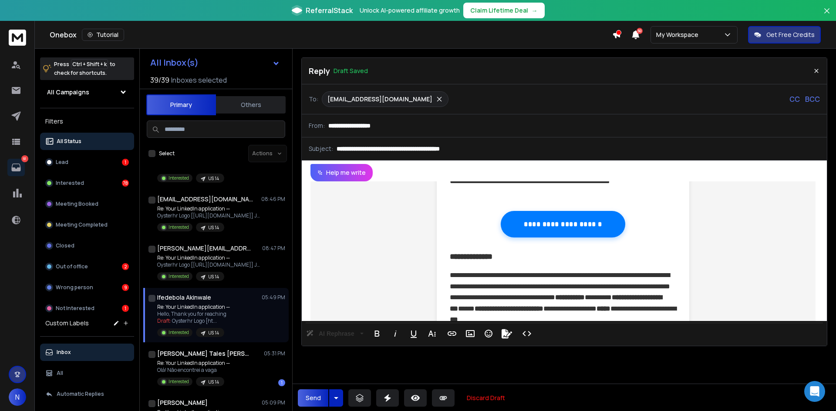
click at [554, 224] on link "**********" at bounding box center [563, 224] width 125 height 27
click at [566, 255] on icon "button" at bounding box center [569, 255] width 10 height 10
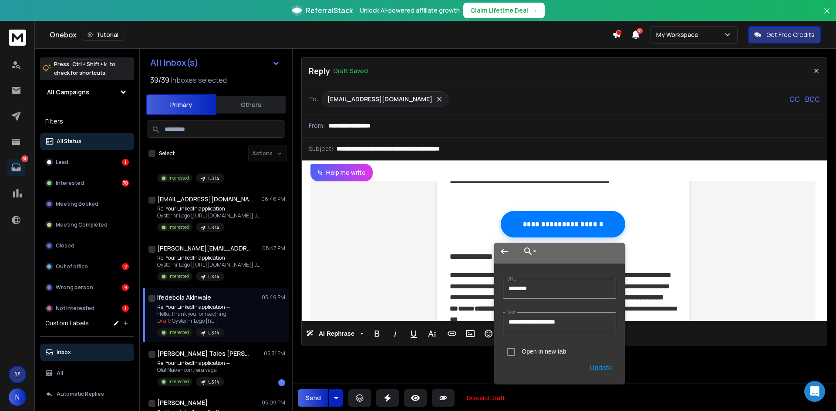
type input "**********"
click at [594, 364] on button "Update" at bounding box center [600, 369] width 31 height 16
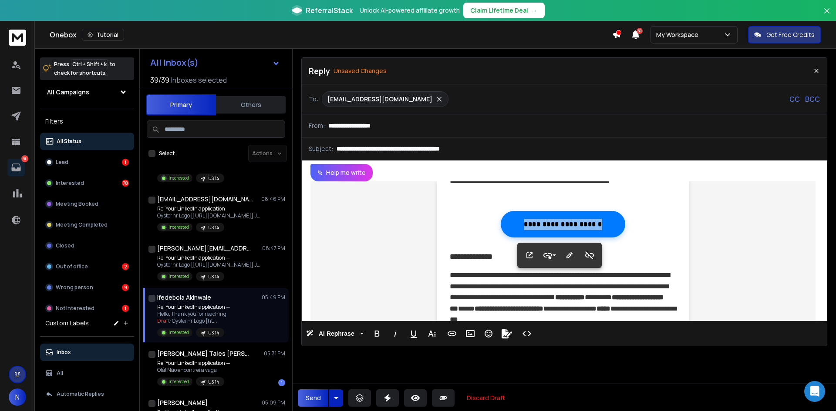
scroll to position [0, 0]
click at [645, 229] on td "**********" at bounding box center [563, 224] width 226 height 27
click at [313, 397] on button "Send" at bounding box center [313, 398] width 30 height 17
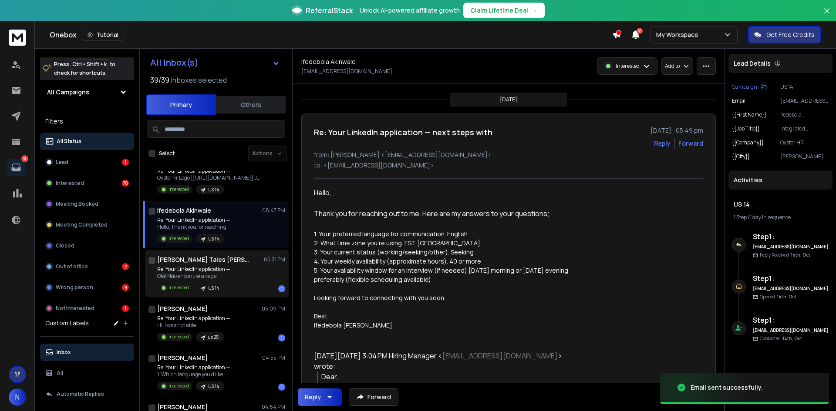
click at [235, 278] on div "Re: Your LinkedIn application — Olá! Não encontrei a vaga Interested US 14 1" at bounding box center [221, 279] width 128 height 27
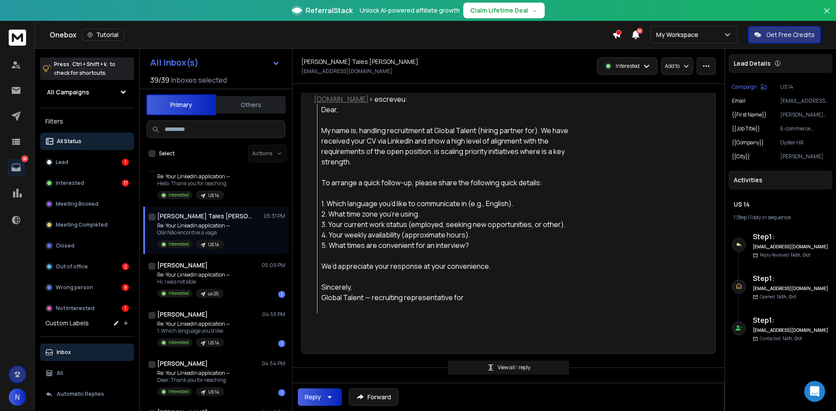
scroll to position [200, 0]
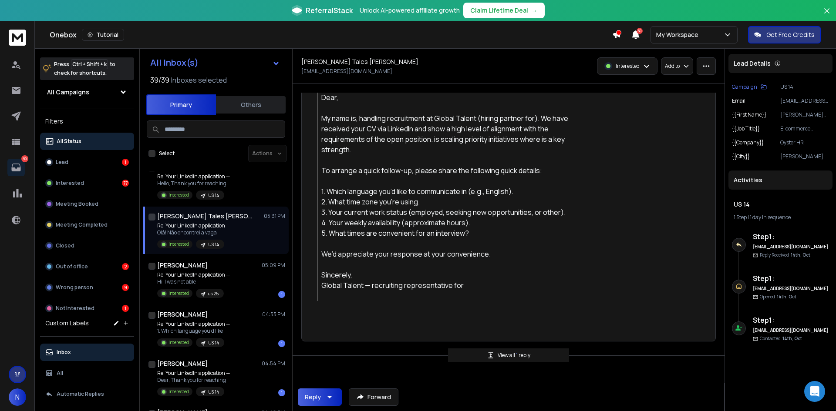
click at [487, 353] on icon at bounding box center [490, 355] width 7 height 7
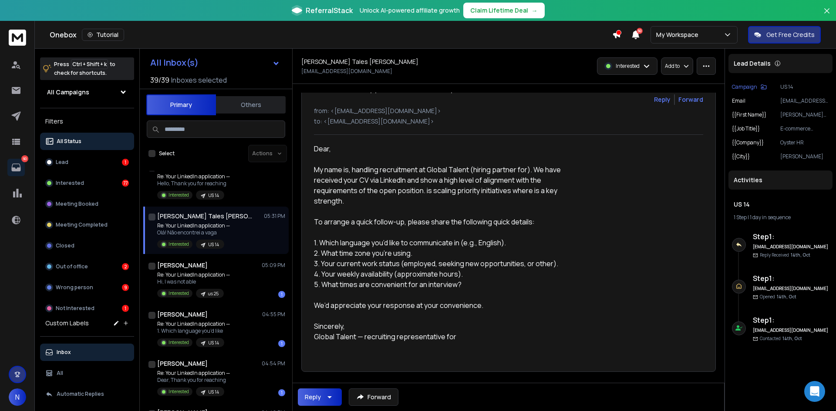
scroll to position [509, 0]
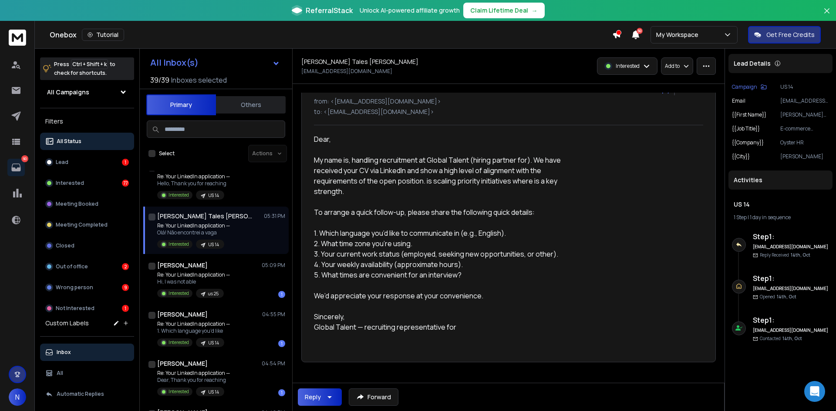
click at [306, 396] on div "Reply" at bounding box center [313, 397] width 16 height 9
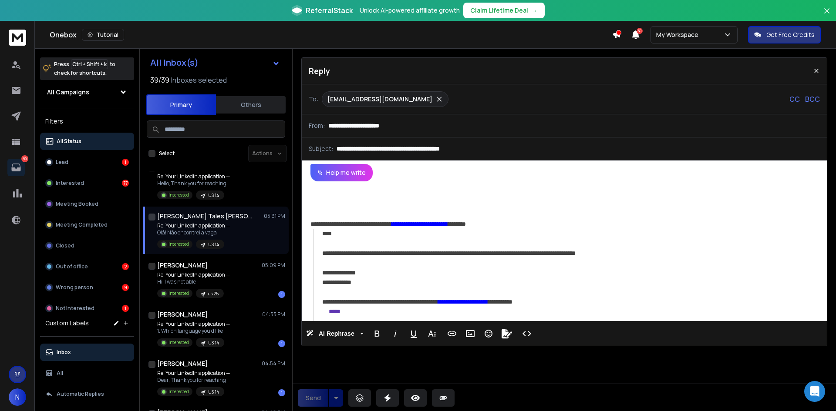
click at [421, 282] on div "**********" at bounding box center [566, 283] width 488 height 10
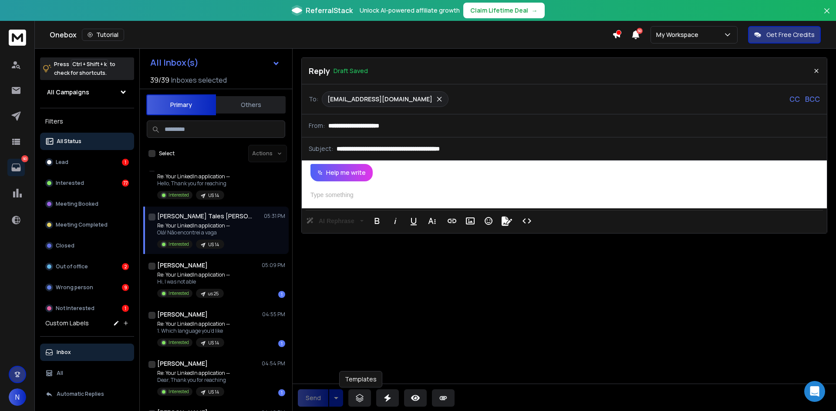
click at [357, 395] on icon at bounding box center [359, 398] width 9 height 9
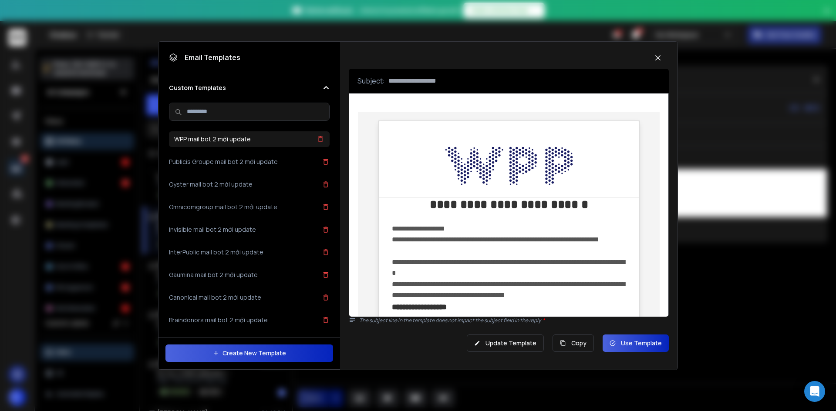
click at [203, 187] on h3 "Oyster mail bot 2 mới update" at bounding box center [211, 184] width 84 height 9
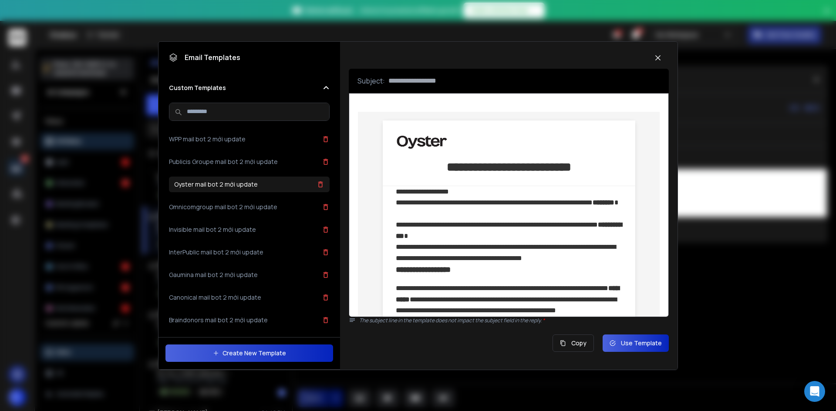
click at [631, 339] on button "Use Template" at bounding box center [636, 343] width 66 height 17
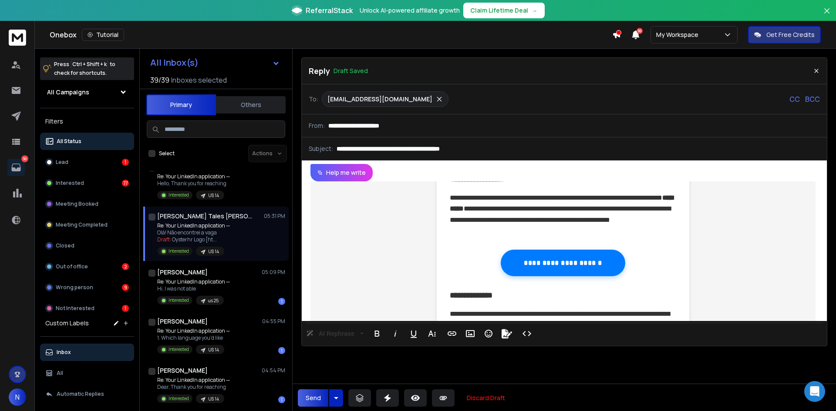
scroll to position [218, 0]
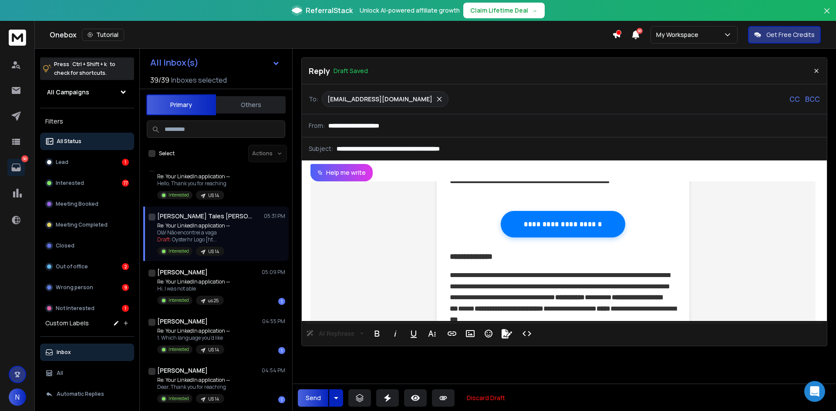
click at [547, 224] on link "**********" at bounding box center [563, 224] width 125 height 27
click at [568, 258] on icon "button" at bounding box center [570, 256] width 6 height 6
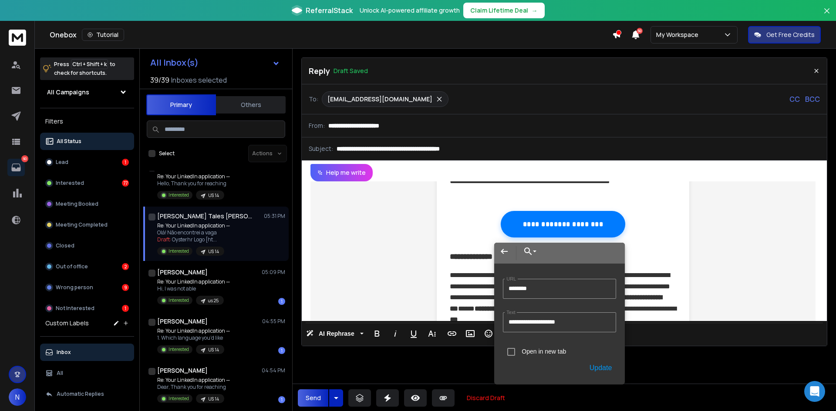
type input "**********"
click at [597, 363] on button "Update" at bounding box center [600, 369] width 31 height 16
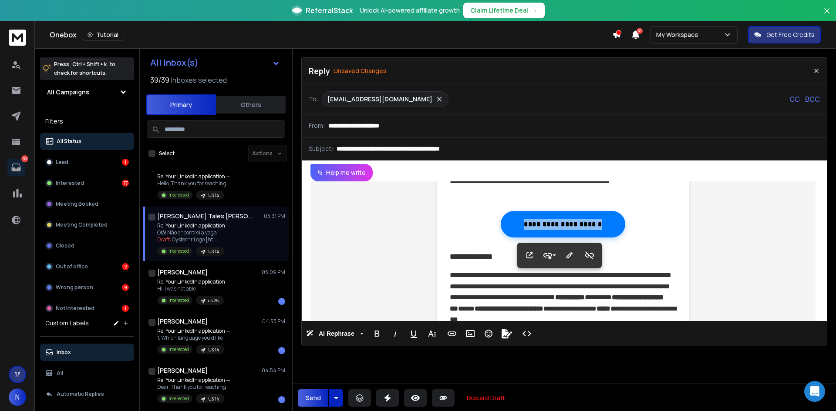
scroll to position [0, 0]
click at [638, 225] on td "**********" at bounding box center [563, 224] width 226 height 27
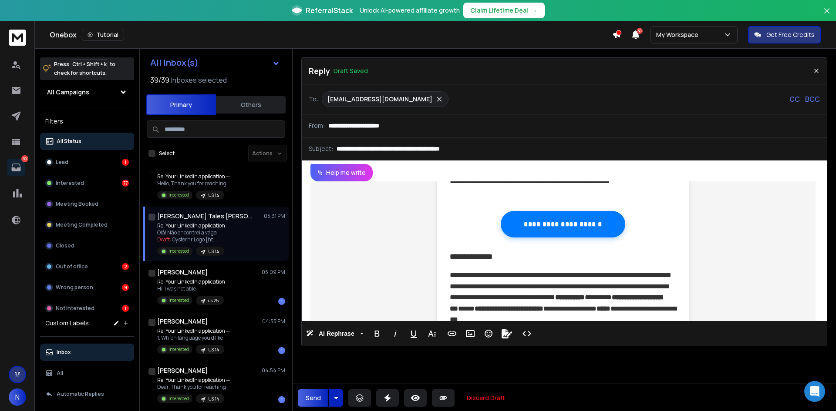
click at [312, 399] on button "Send" at bounding box center [313, 398] width 30 height 17
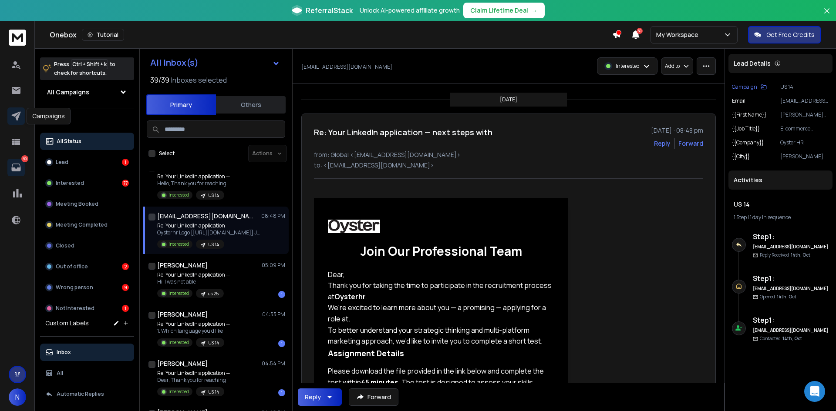
click at [11, 113] on icon at bounding box center [16, 116] width 10 height 10
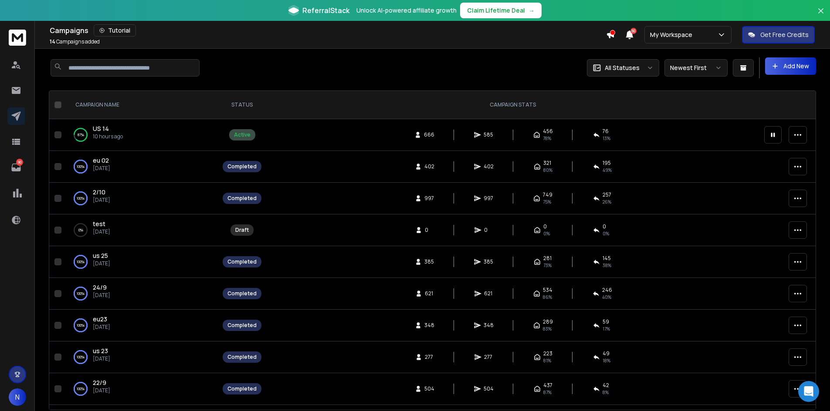
click at [148, 162] on div "100 % eu 02 [DATE]" at bounding box center [141, 166] width 135 height 21
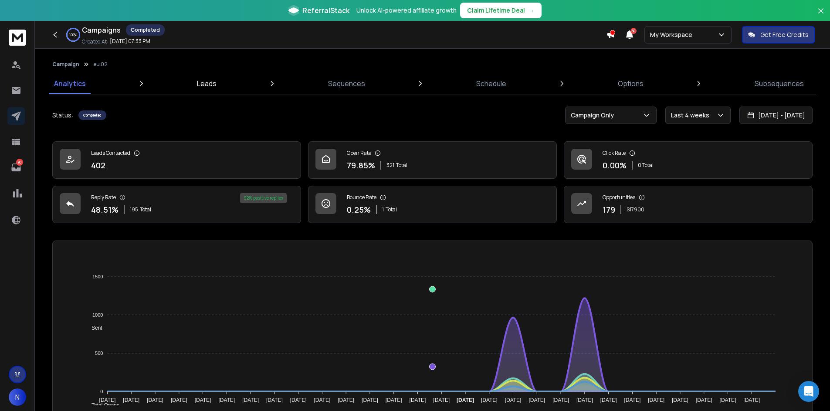
click at [208, 86] on p "Leads" at bounding box center [207, 83] width 20 height 10
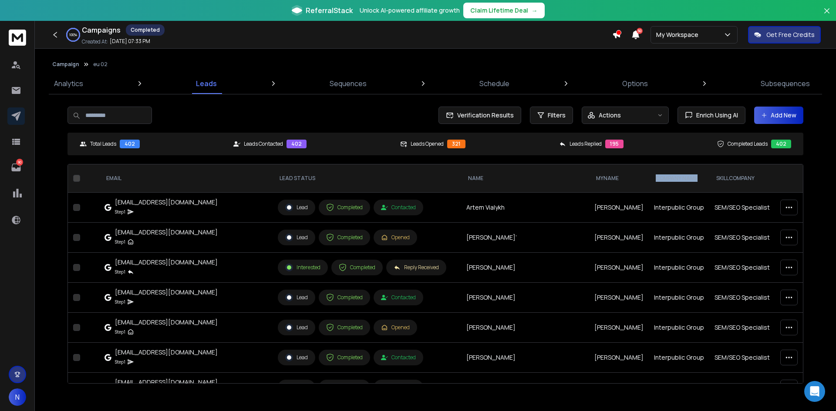
drag, startPoint x: 672, startPoint y: 178, endPoint x: 611, endPoint y: 176, distance: 61.4
click at [611, 176] on tr "EMAIL LEAD STATUS NAME myname Company Name Skillcompany" at bounding box center [435, 179] width 735 height 28
copy tr "Company Name"
drag, startPoint x: 732, startPoint y: 179, endPoint x: 690, endPoint y: 178, distance: 42.2
click at [709, 178] on th "Skillcompany" at bounding box center [742, 179] width 66 height 28
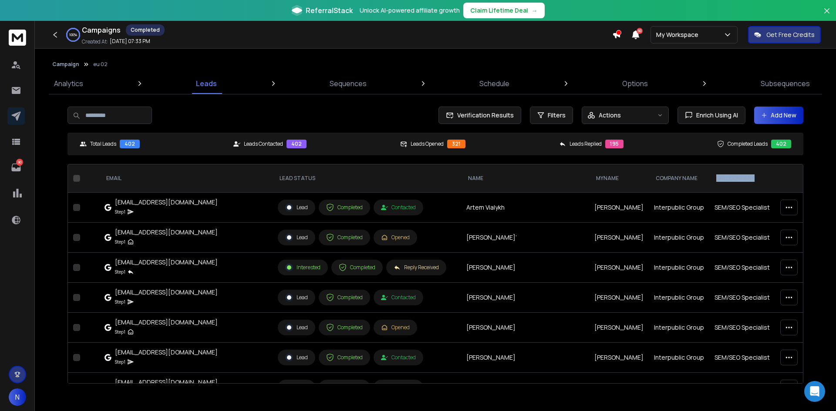
copy th "Skillcompany"
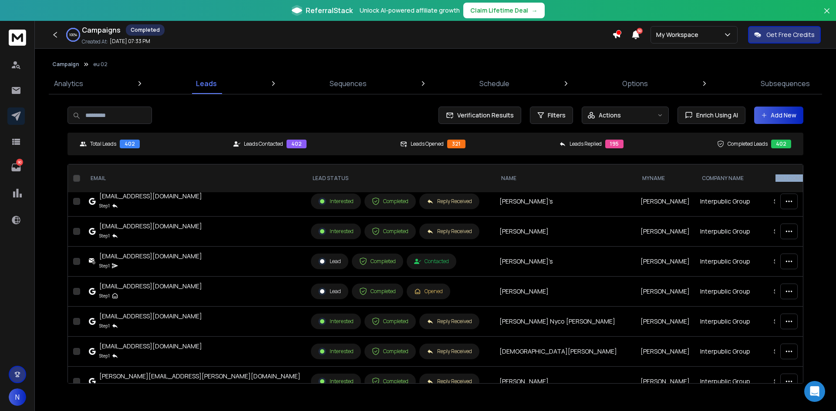
scroll to position [4323, 0]
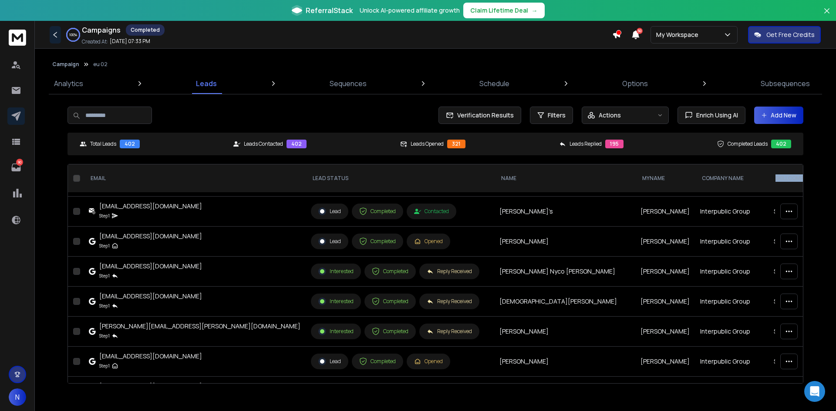
click at [50, 38] on button at bounding box center [55, 34] width 11 height 17
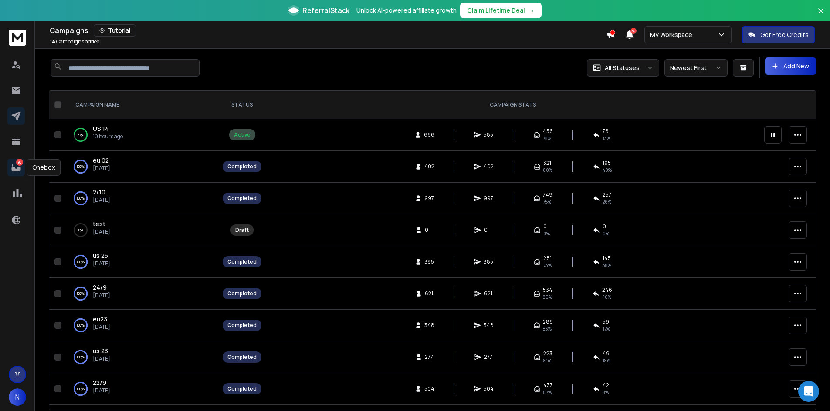
click at [12, 165] on icon at bounding box center [16, 167] width 10 height 10
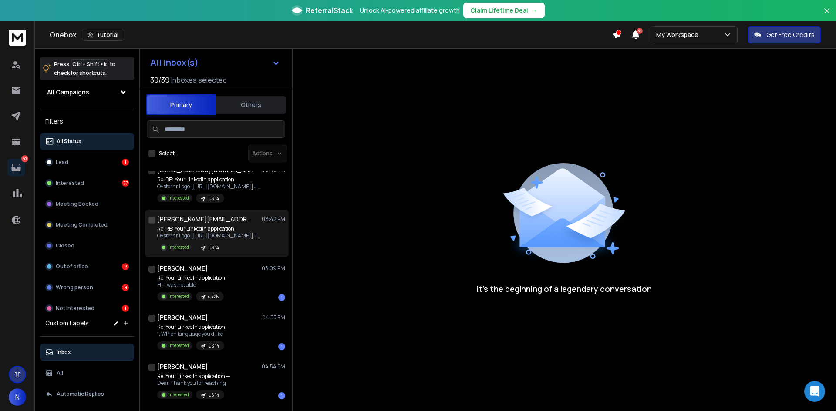
scroll to position [261, 0]
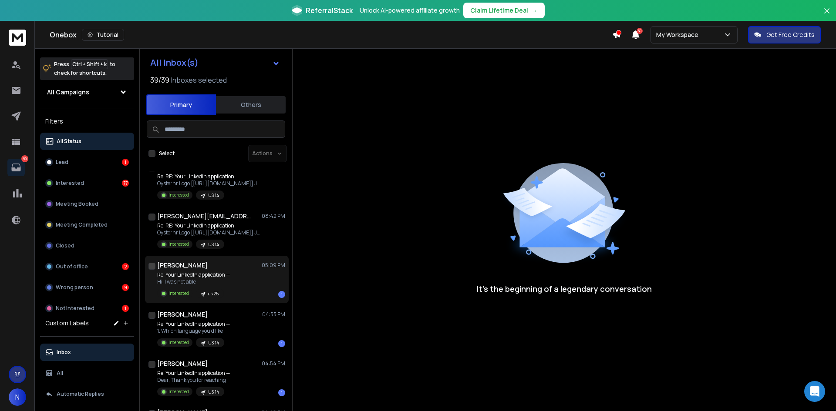
click at [240, 293] on div "Re: Your LinkedIn application — Hi, I was not able Interested us 25 1" at bounding box center [221, 285] width 128 height 27
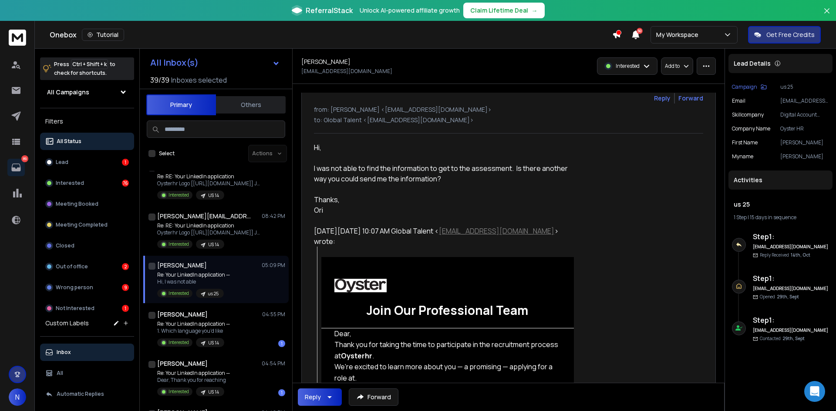
scroll to position [44, 0]
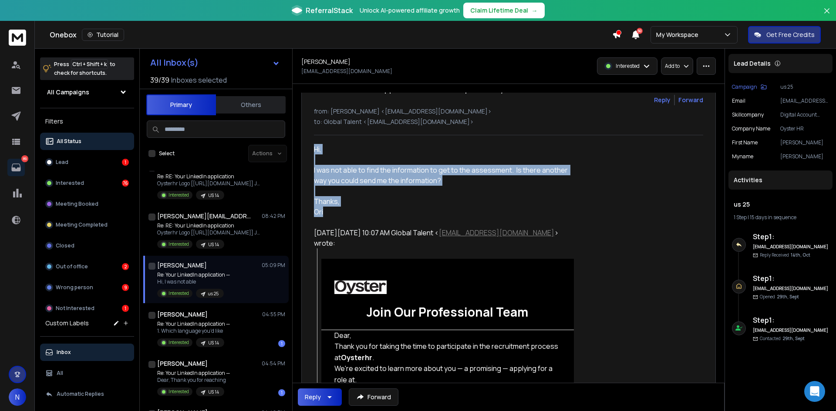
drag, startPoint x: 338, startPoint y: 210, endPoint x: 306, endPoint y: 147, distance: 70.9
copy div "Hi, I was not able to find the information to get to the assessment. Is there a…"
